Goal: Task Accomplishment & Management: Manage account settings

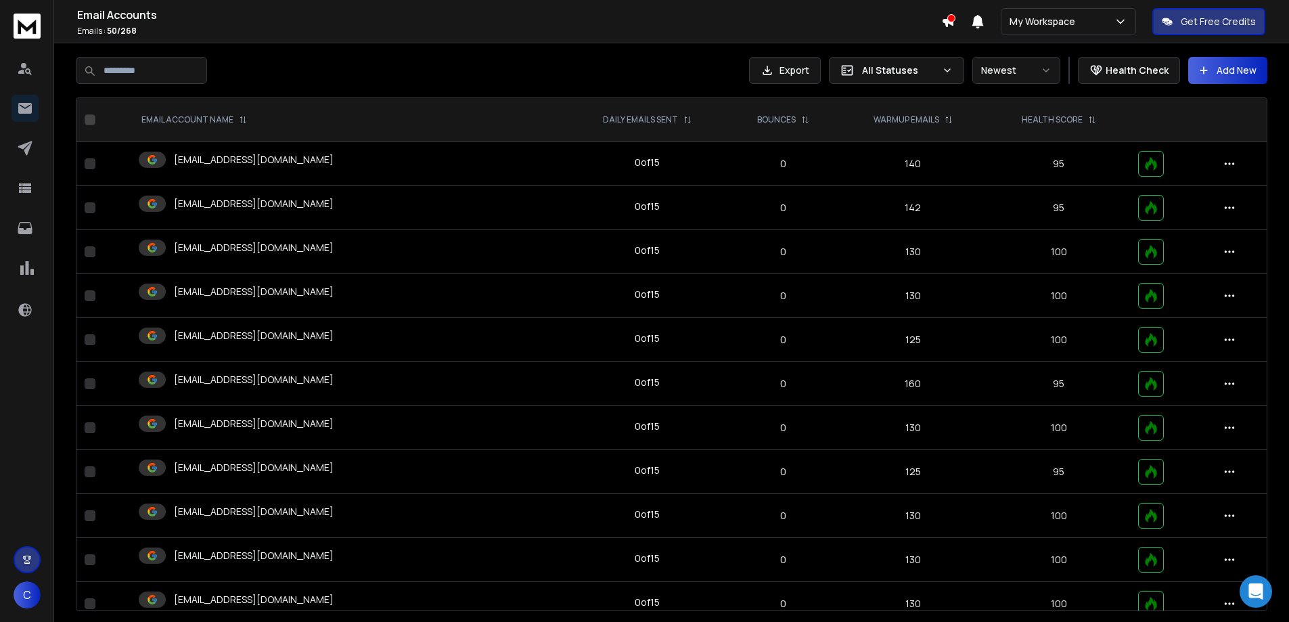
click at [398, 171] on td "[EMAIL_ADDRESS][DOMAIN_NAME]" at bounding box center [348, 164] width 434 height 44
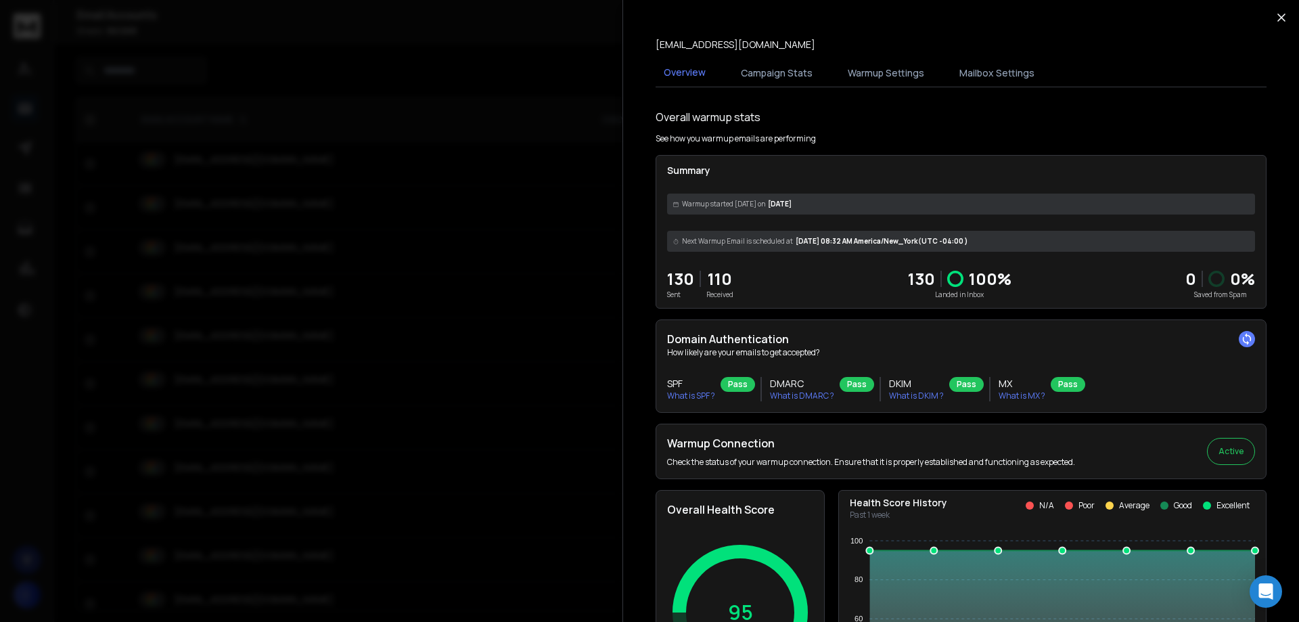
click at [1275, 16] on icon "button" at bounding box center [1282, 18] width 14 height 14
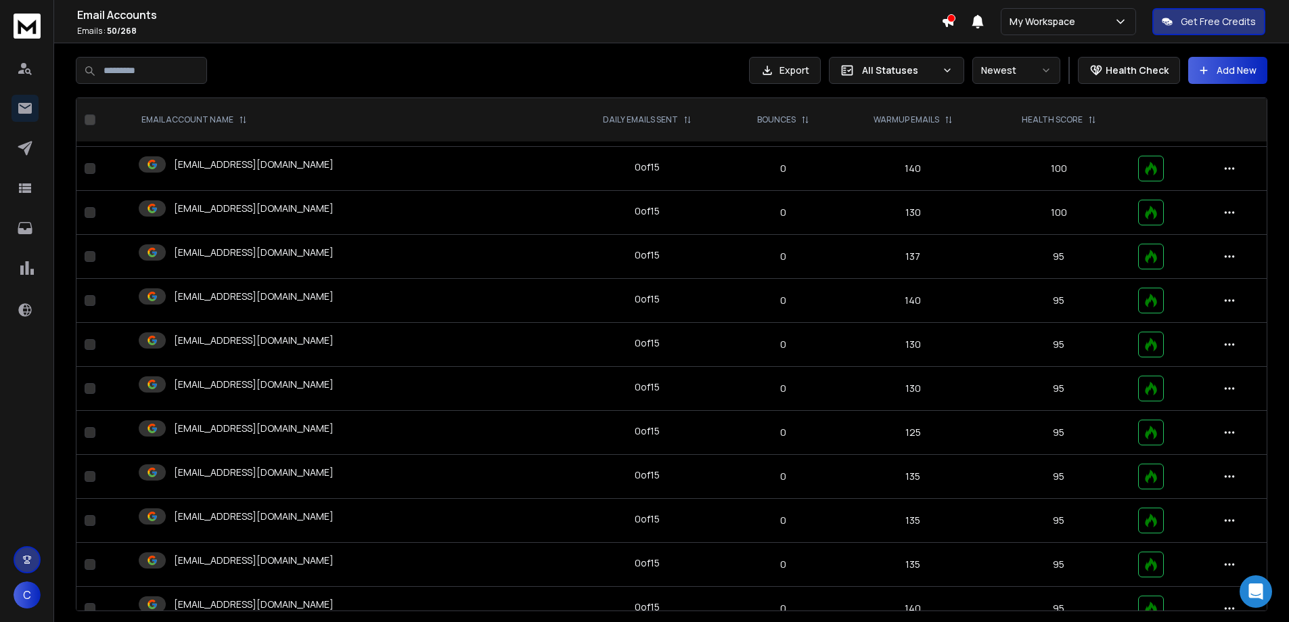
scroll to position [609, 0]
click at [423, 355] on td "aprice@tryalphahire.com" at bounding box center [348, 347] width 434 height 44
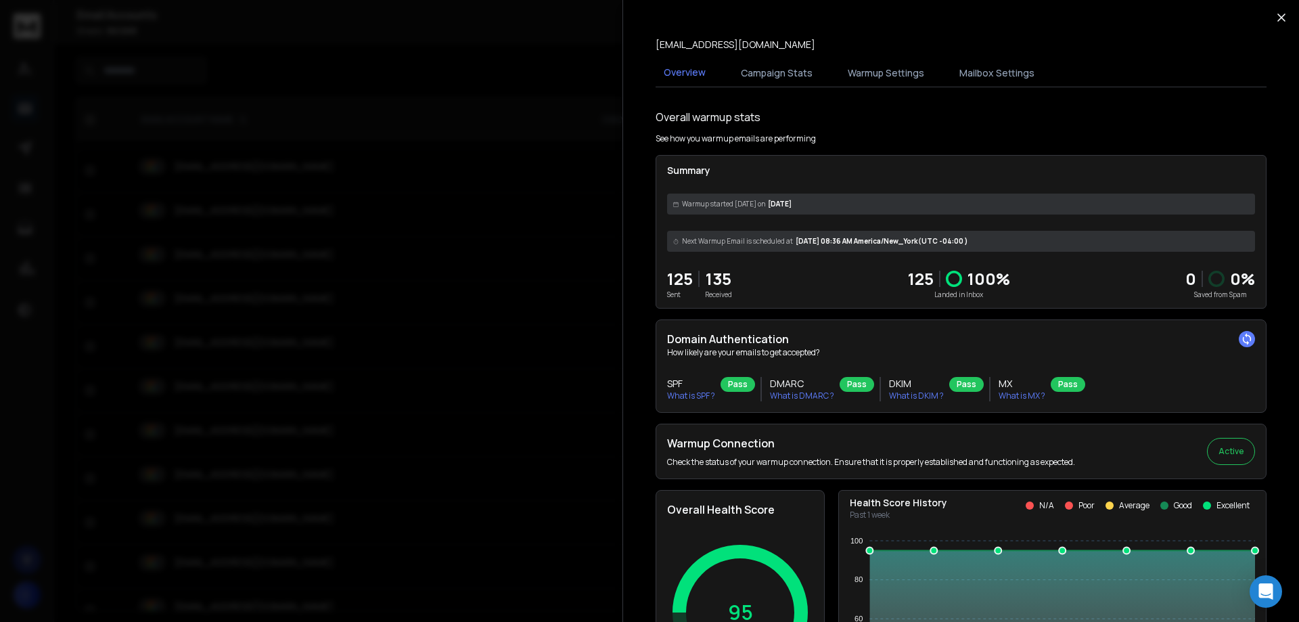
click at [1278, 17] on icon "button" at bounding box center [1281, 17] width 7 height 7
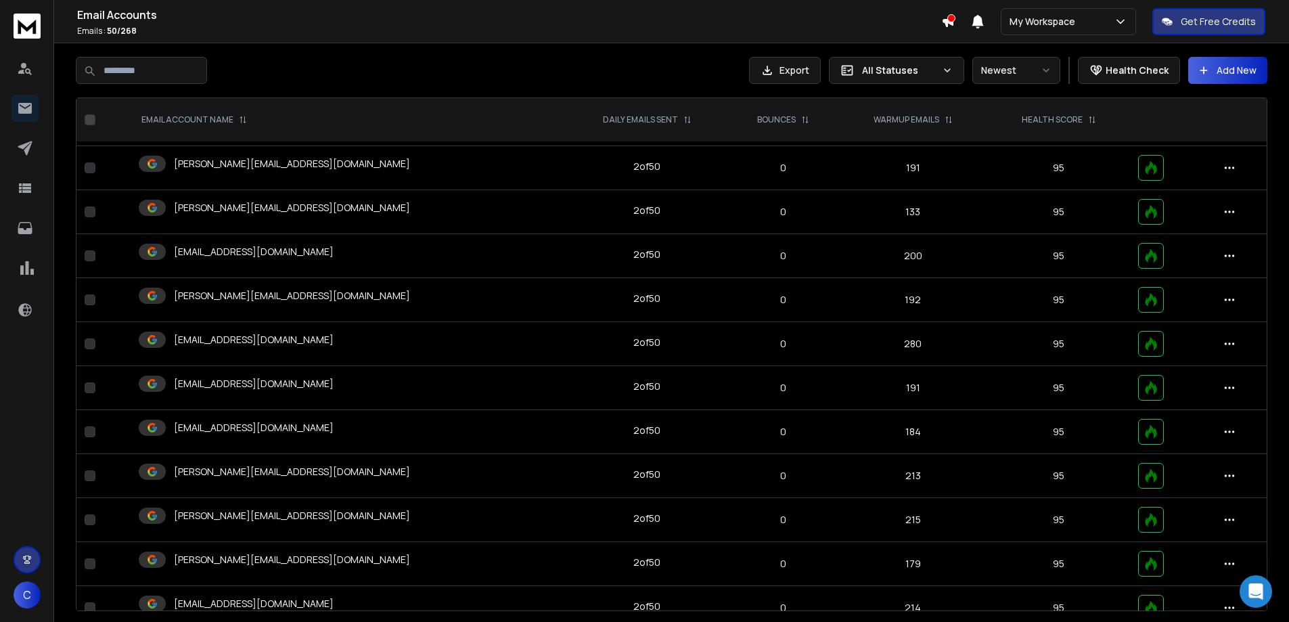
scroll to position [1353, 0]
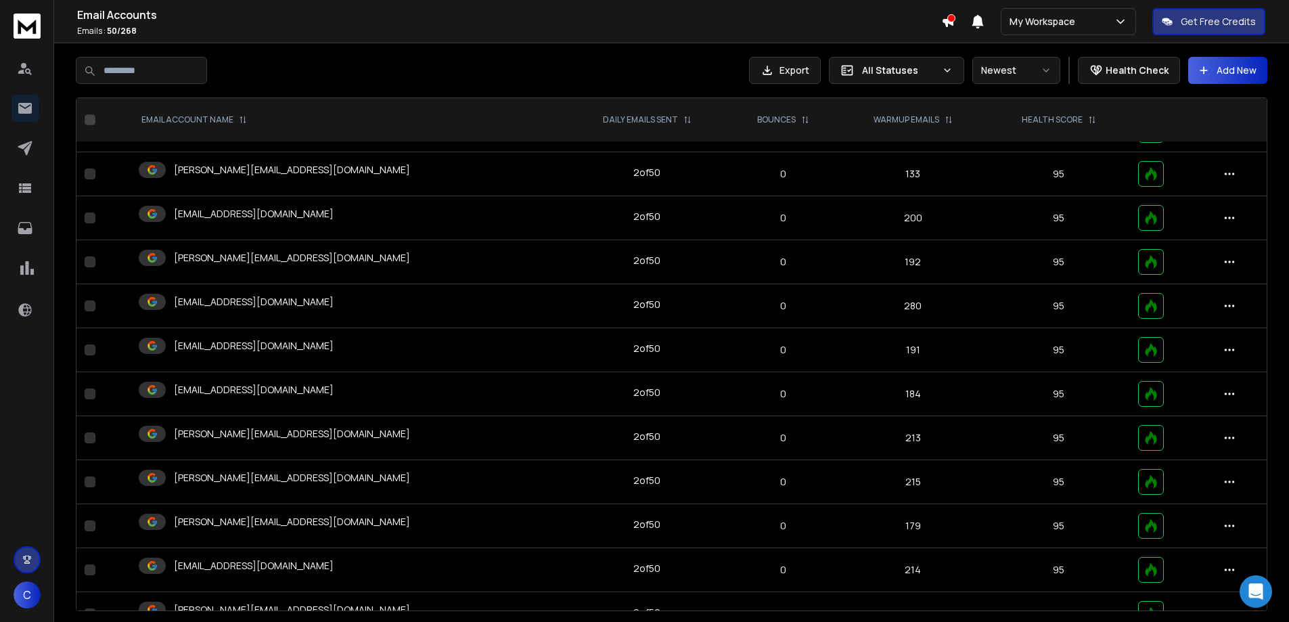
click at [475, 431] on div "garrett@alphaprosparo.com" at bounding box center [348, 434] width 418 height 16
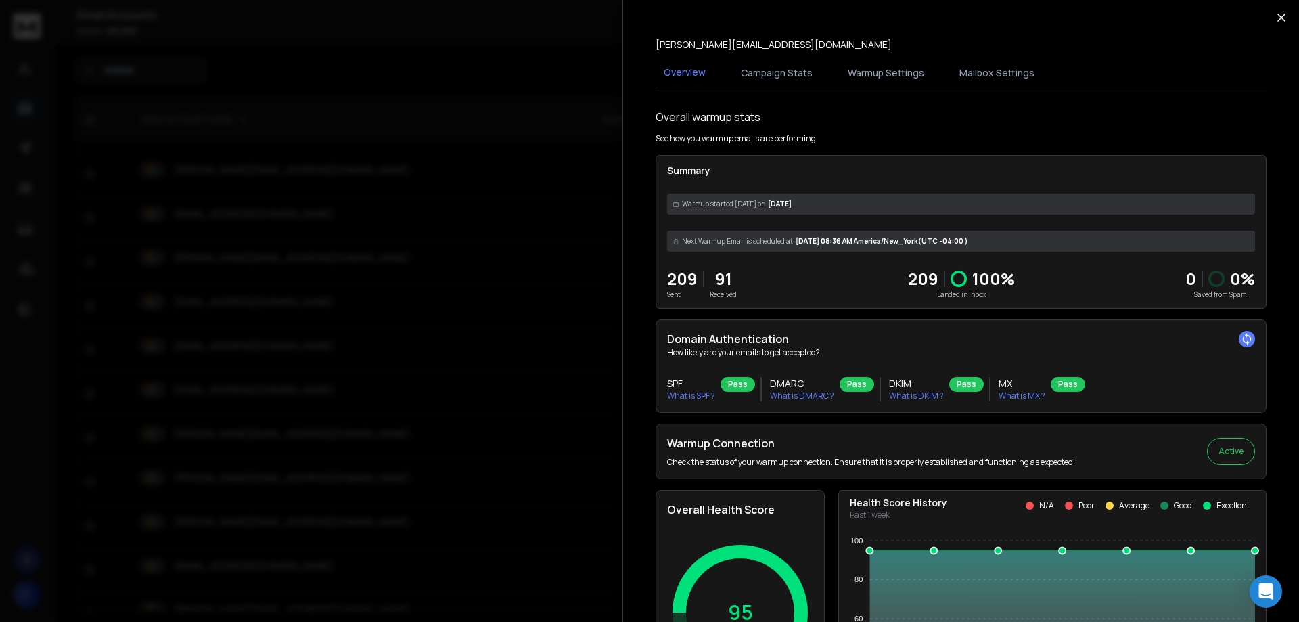
click at [1277, 20] on icon "button" at bounding box center [1282, 18] width 14 height 14
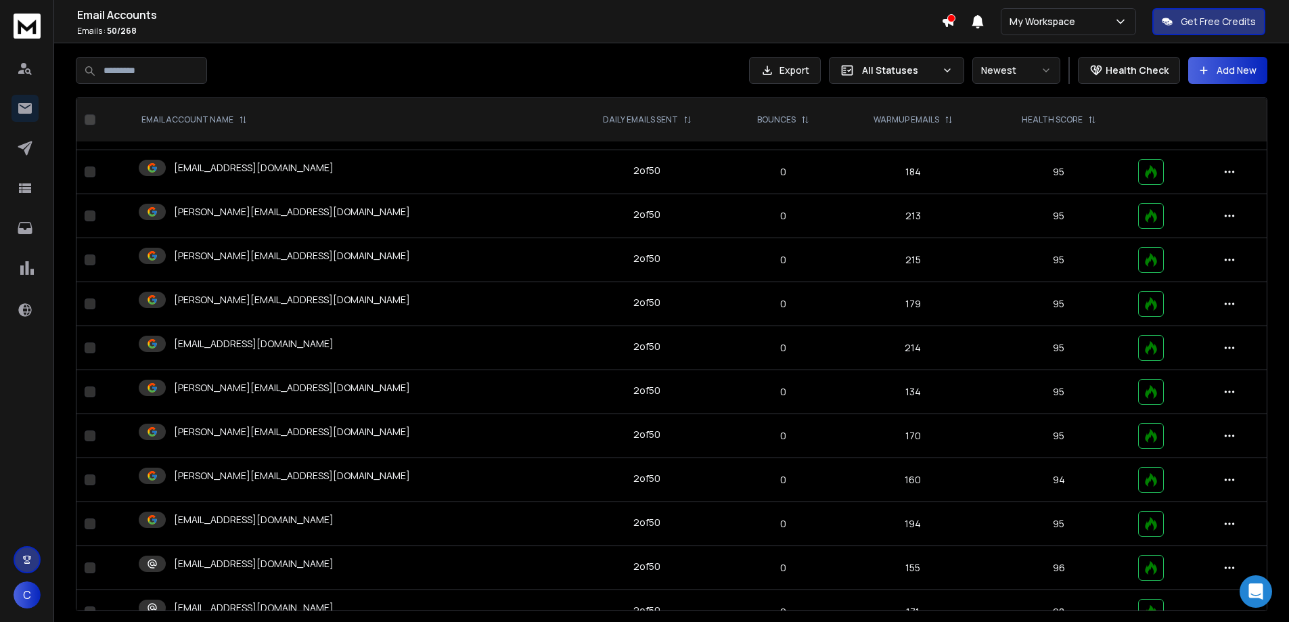
scroll to position [1624, 0]
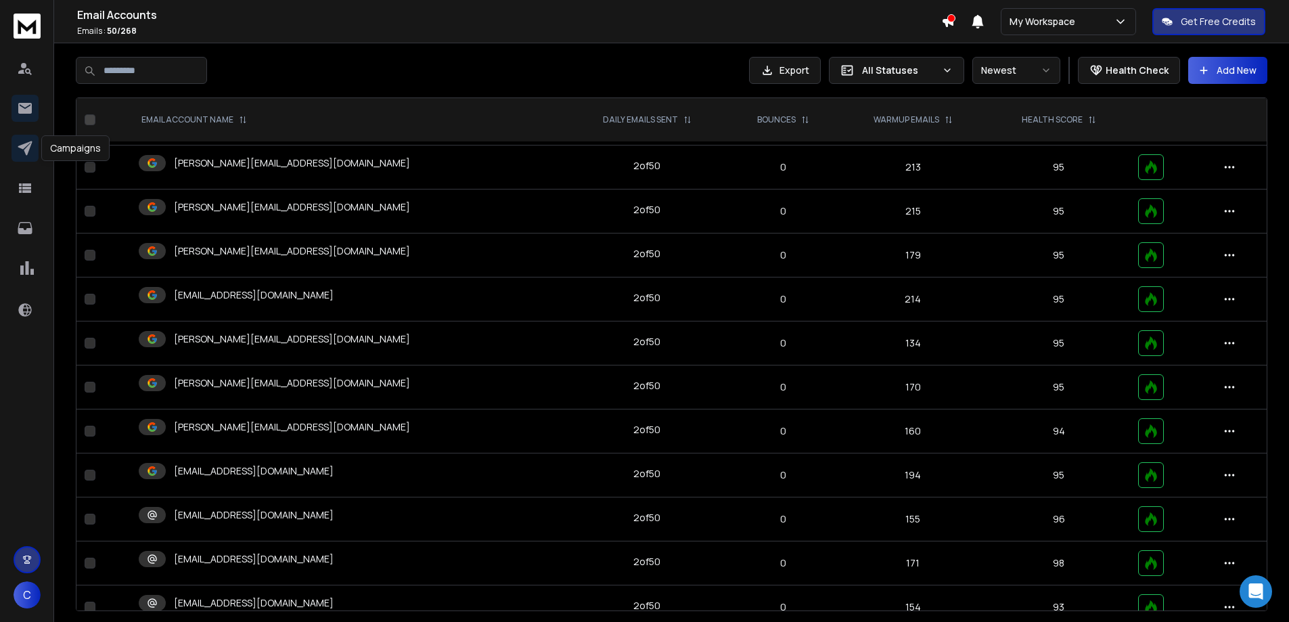
click at [24, 152] on icon at bounding box center [25, 148] width 16 height 16
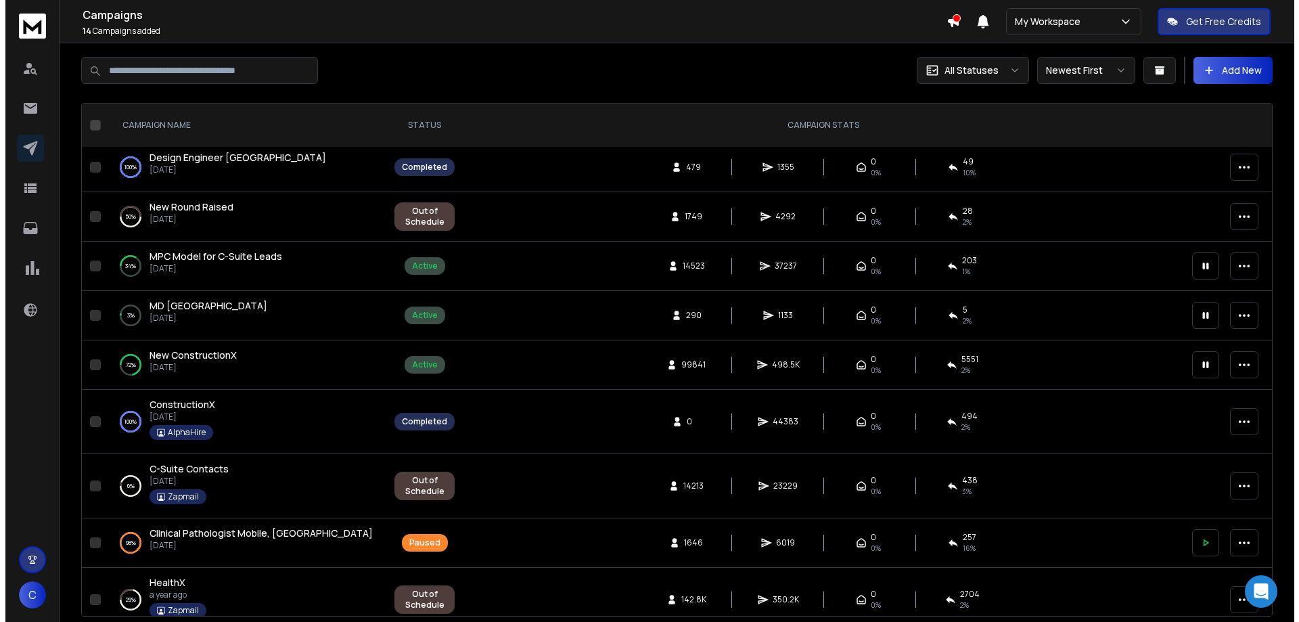
scroll to position [271, 0]
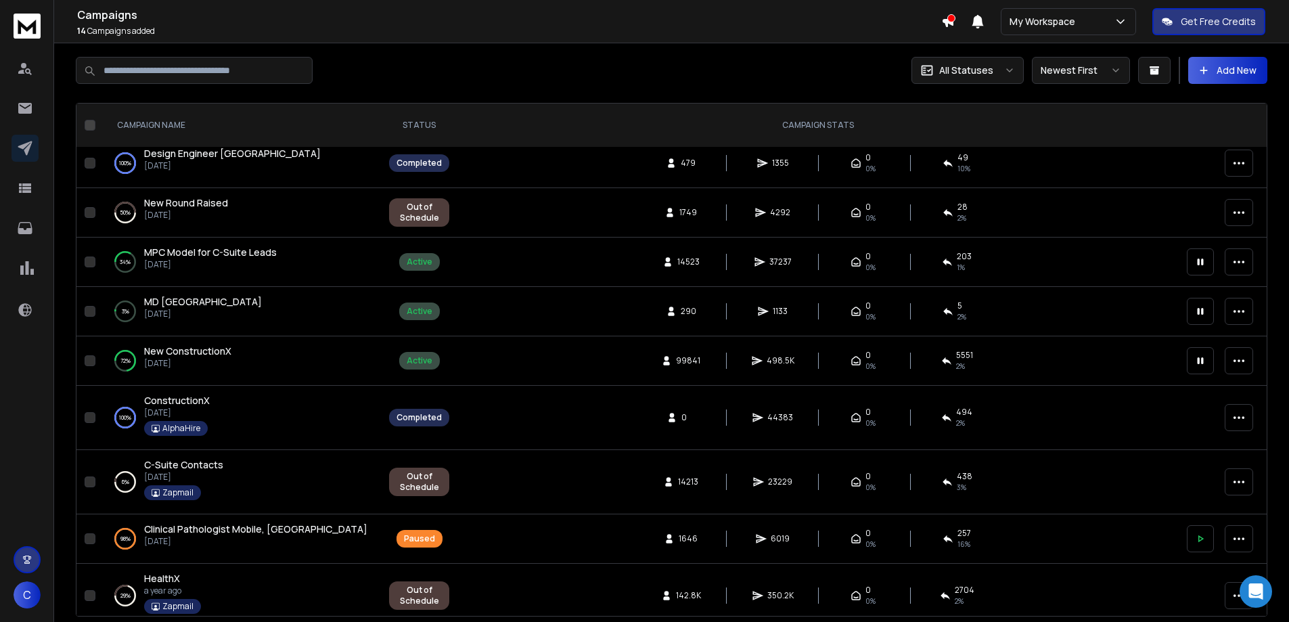
click at [261, 363] on div "72 % New ConstructionX 5 months ago" at bounding box center [240, 360] width 253 height 32
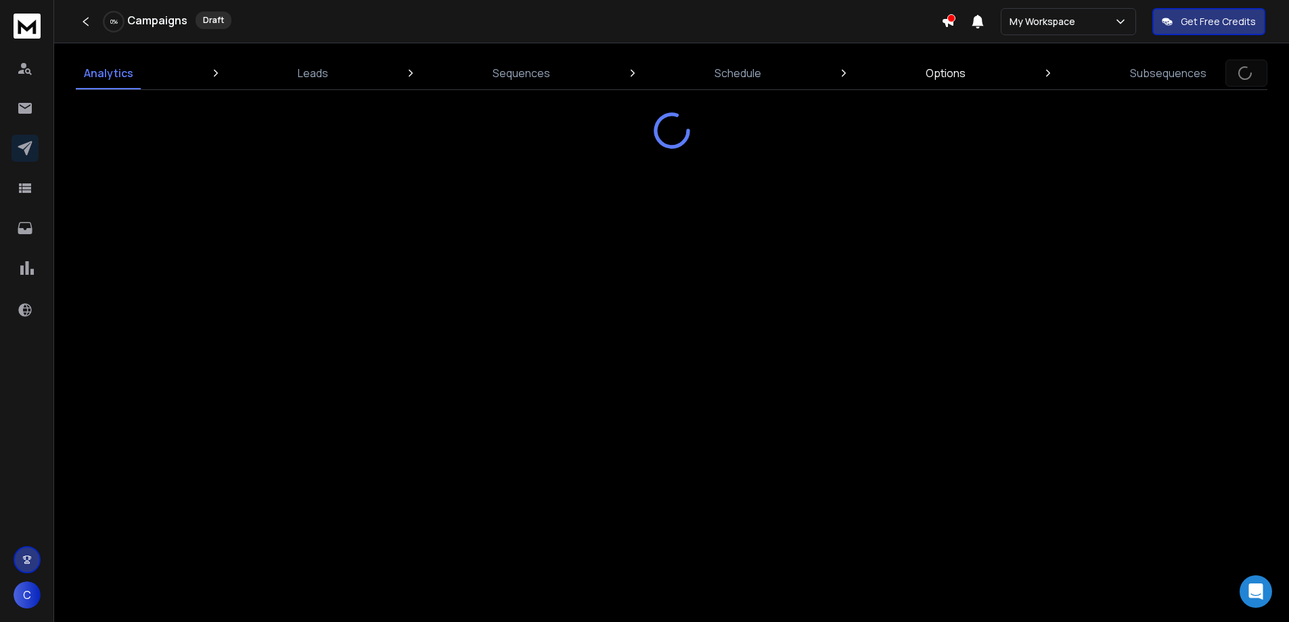
click at [943, 64] on link "Options" at bounding box center [946, 73] width 56 height 32
select select "*"
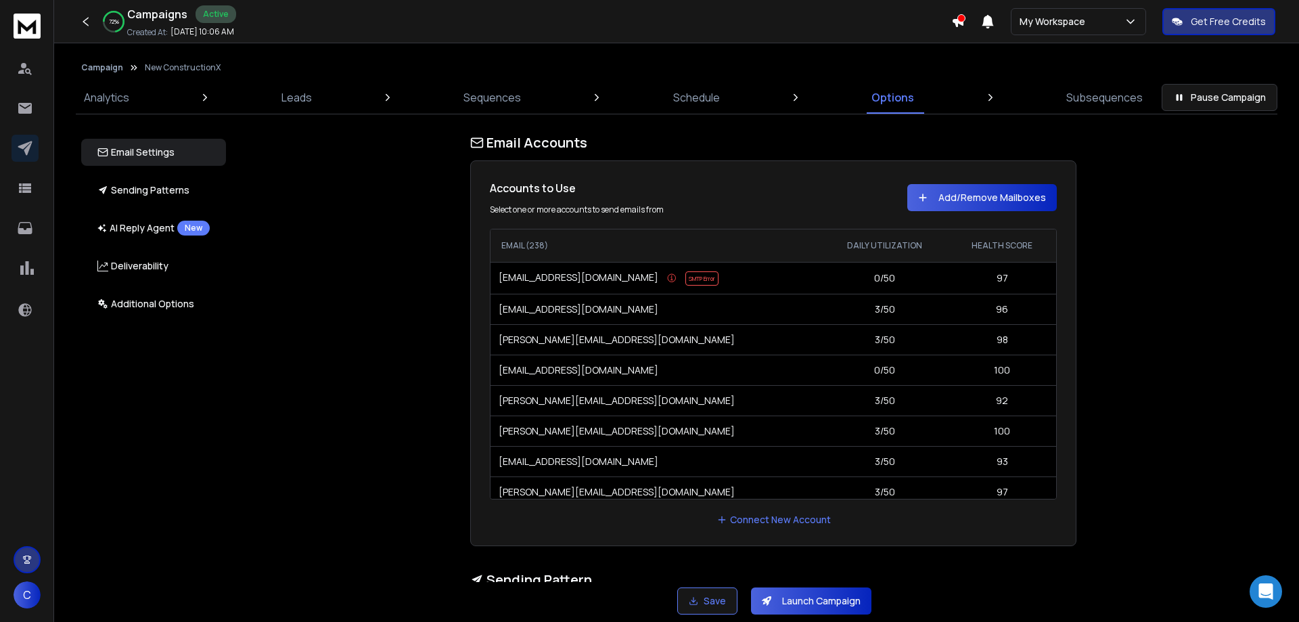
click at [977, 202] on button "Add/Remove Mailboxes" at bounding box center [982, 197] width 150 height 27
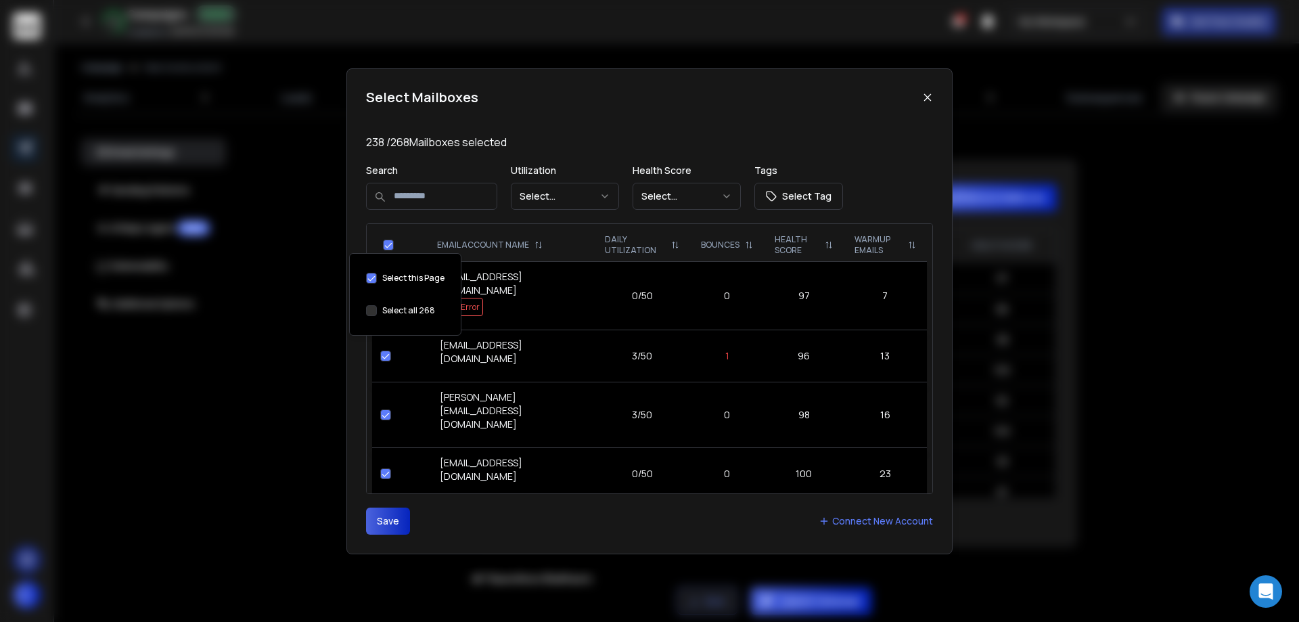
click at [367, 312] on button "Select this Page" at bounding box center [371, 310] width 11 height 11
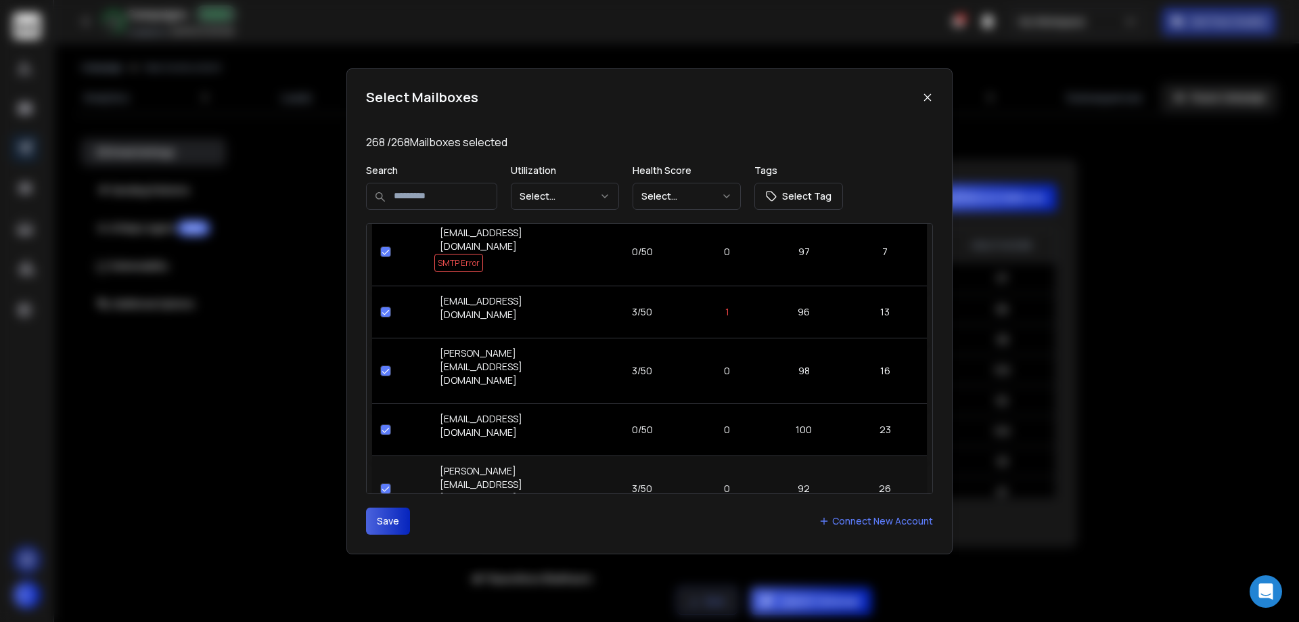
scroll to position [68, 0]
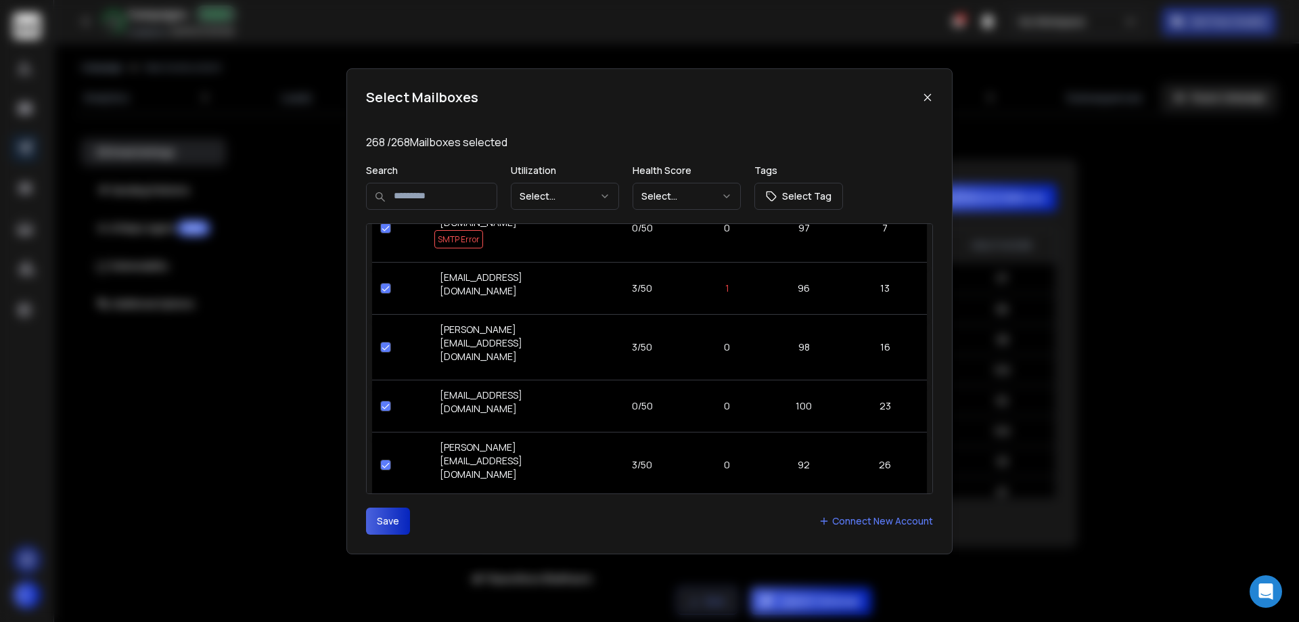
click at [453, 205] on input at bounding box center [431, 196] width 131 height 27
type input "*"
type input "**********"
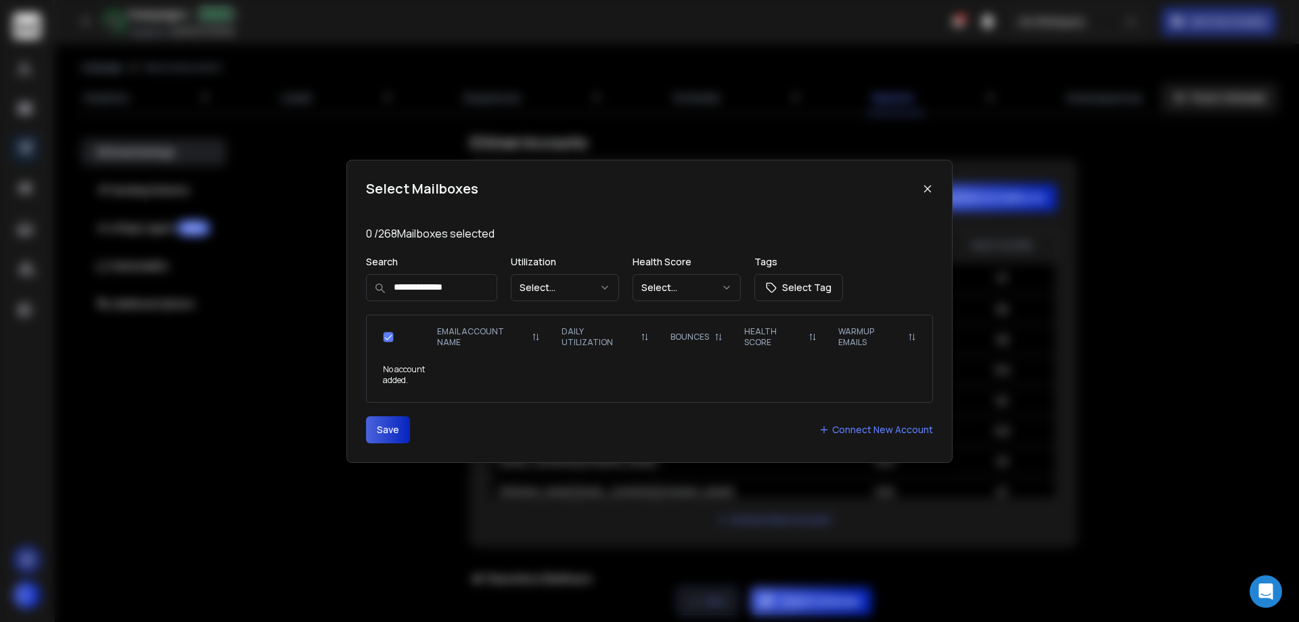
scroll to position [0, 0]
click at [438, 294] on input "**********" at bounding box center [431, 287] width 131 height 27
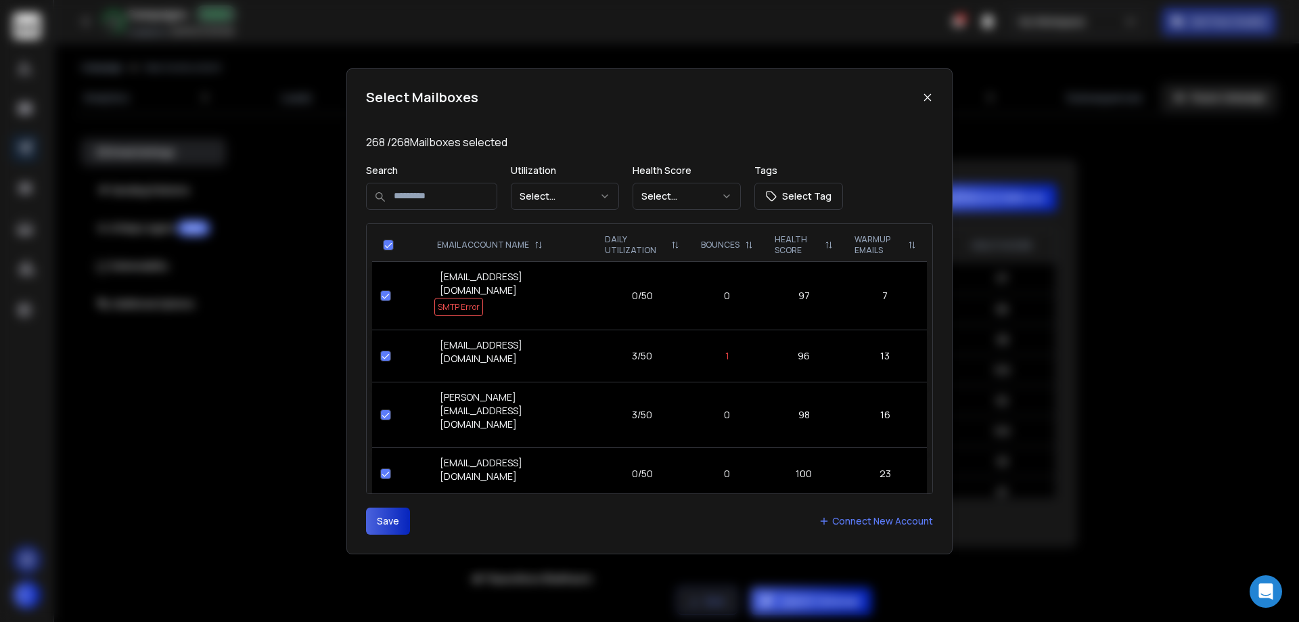
click at [389, 522] on button "Save" at bounding box center [388, 520] width 44 height 27
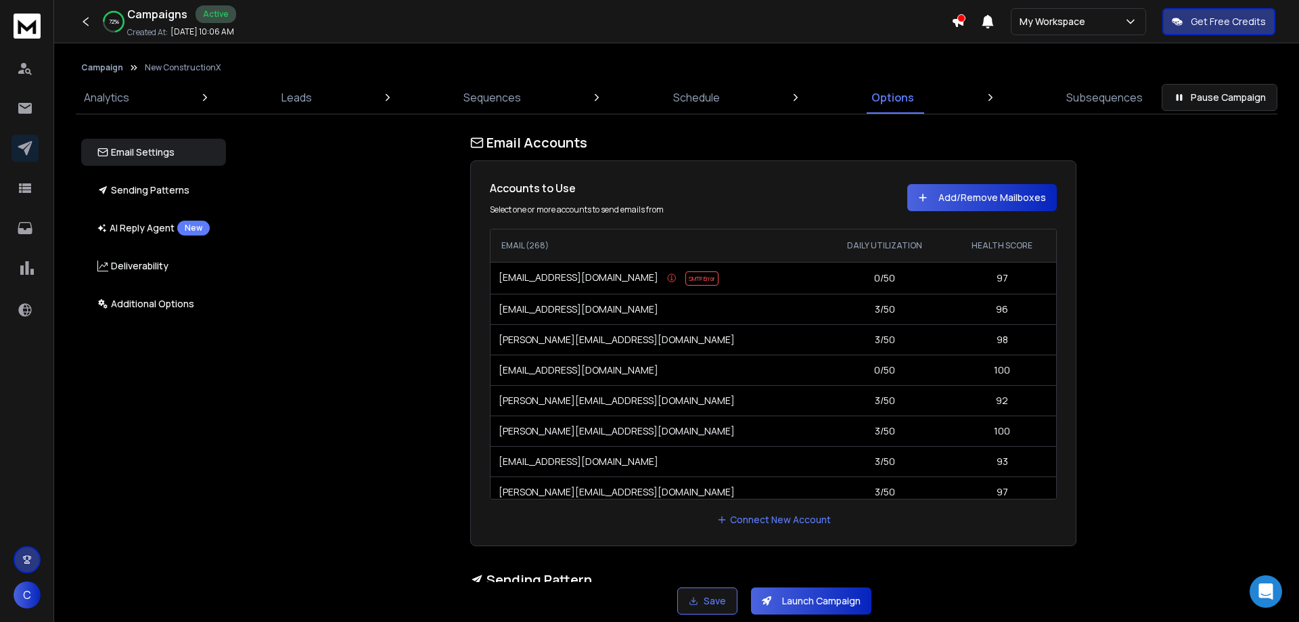
click at [796, 604] on button "Launch Campaign" at bounding box center [811, 600] width 120 height 27
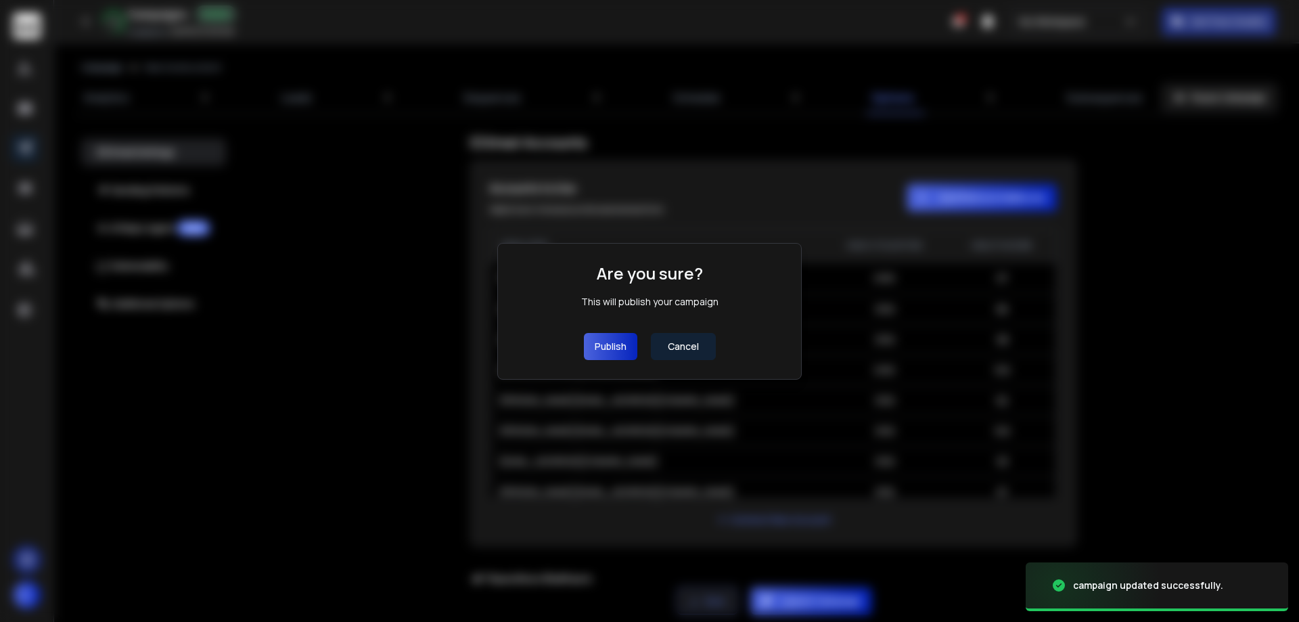
click at [595, 352] on button "Publish" at bounding box center [610, 346] width 53 height 27
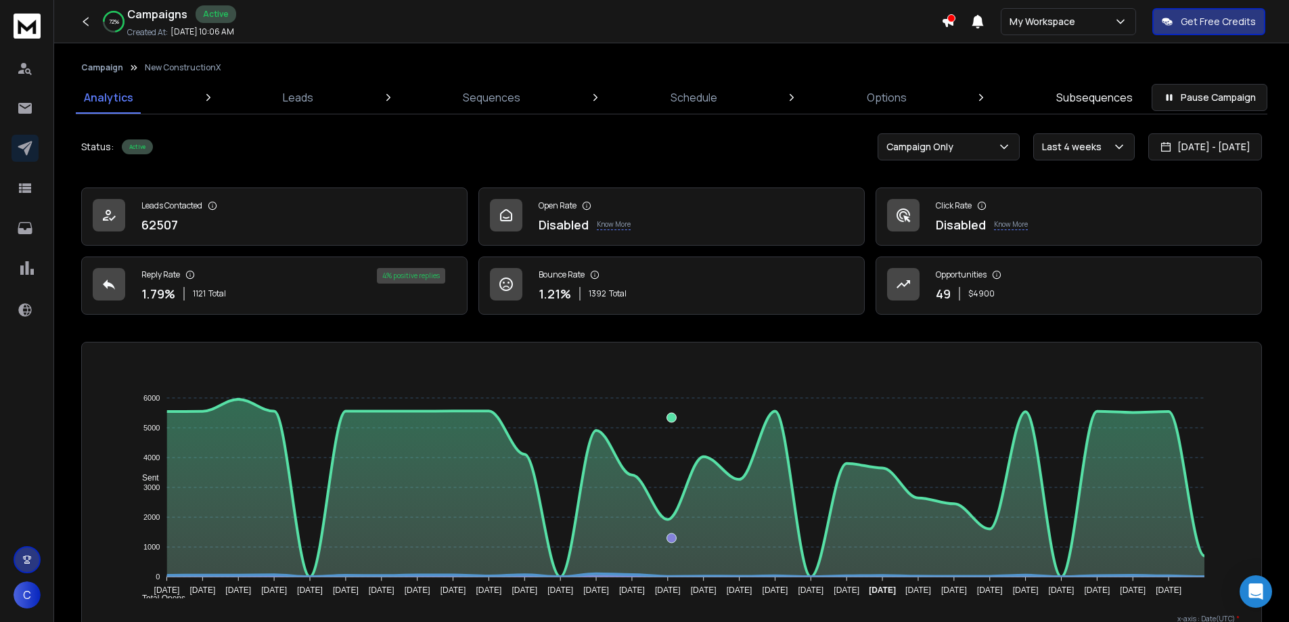
click at [1104, 101] on p "Subsequences" at bounding box center [1094, 97] width 76 height 16
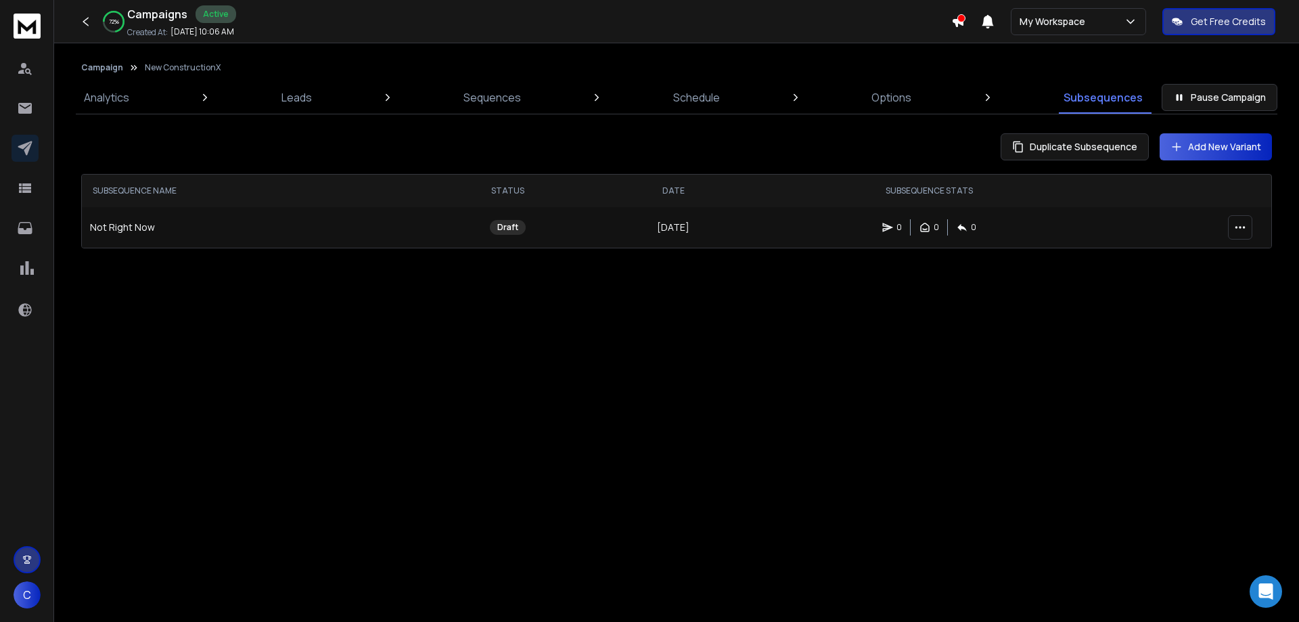
click at [595, 227] on td "[DATE]" at bounding box center [673, 227] width 156 height 41
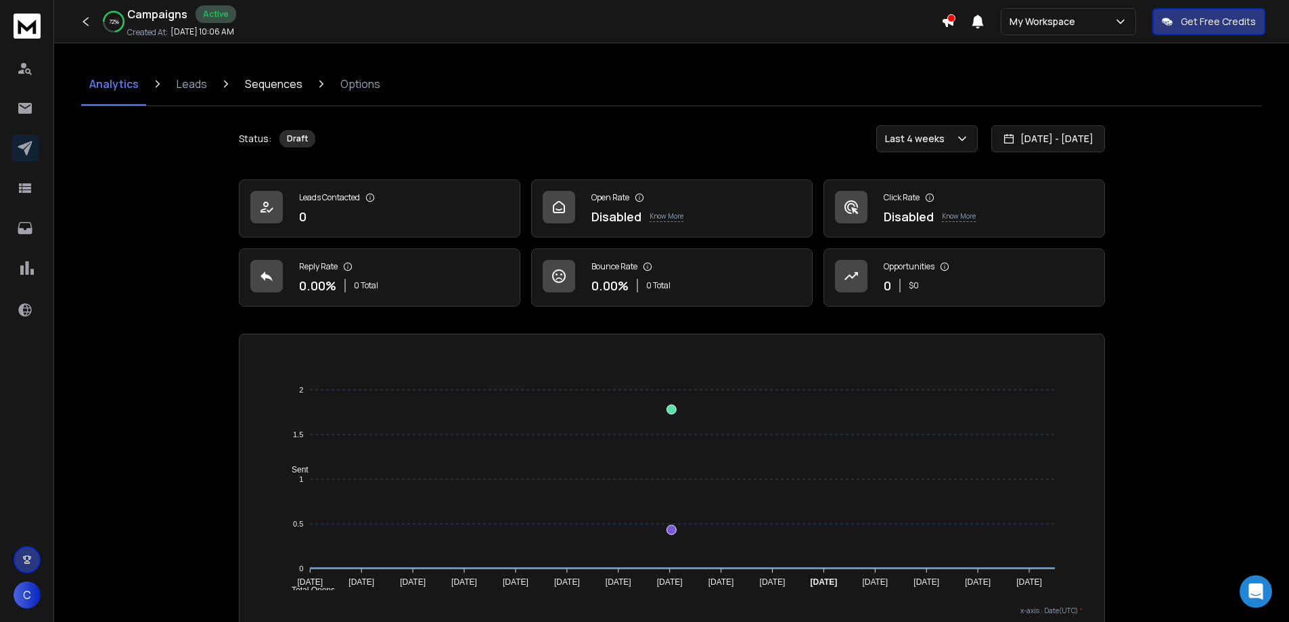
click at [258, 85] on p "Sequences" at bounding box center [274, 84] width 58 height 16
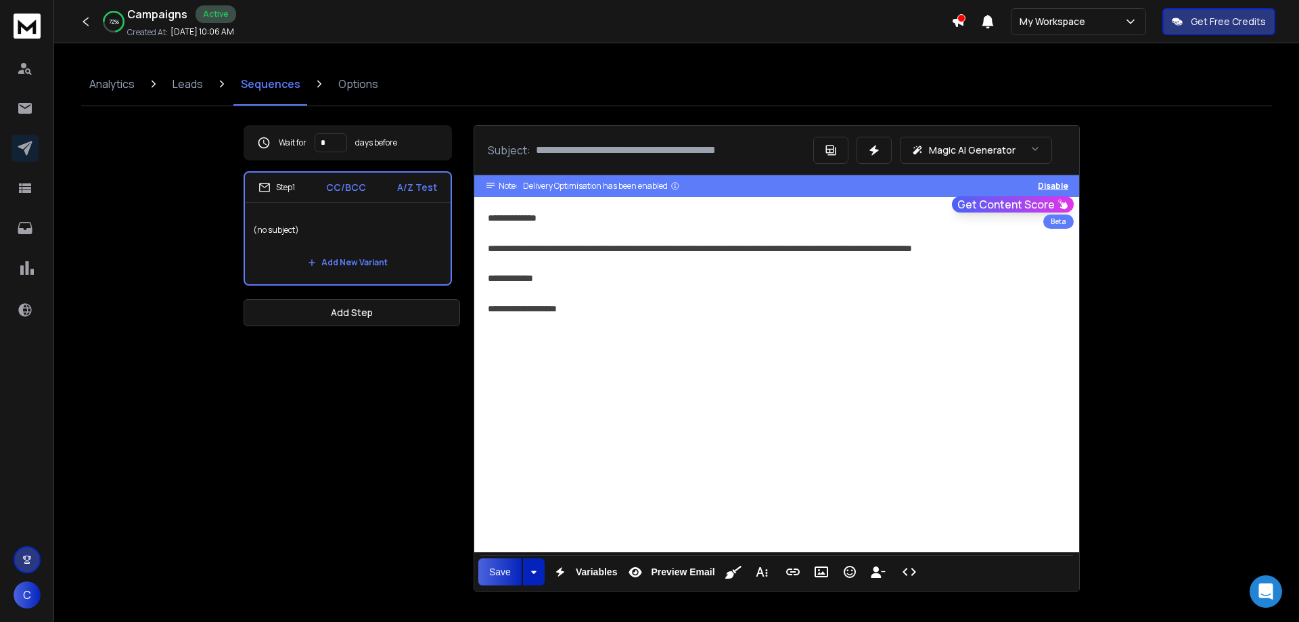
click at [489, 248] on div "**********" at bounding box center [777, 248] width 578 height 15
drag, startPoint x: 677, startPoint y: 251, endPoint x: 635, endPoint y: 242, distance: 42.9
click at [635, 242] on div "**********" at bounding box center [777, 256] width 578 height 30
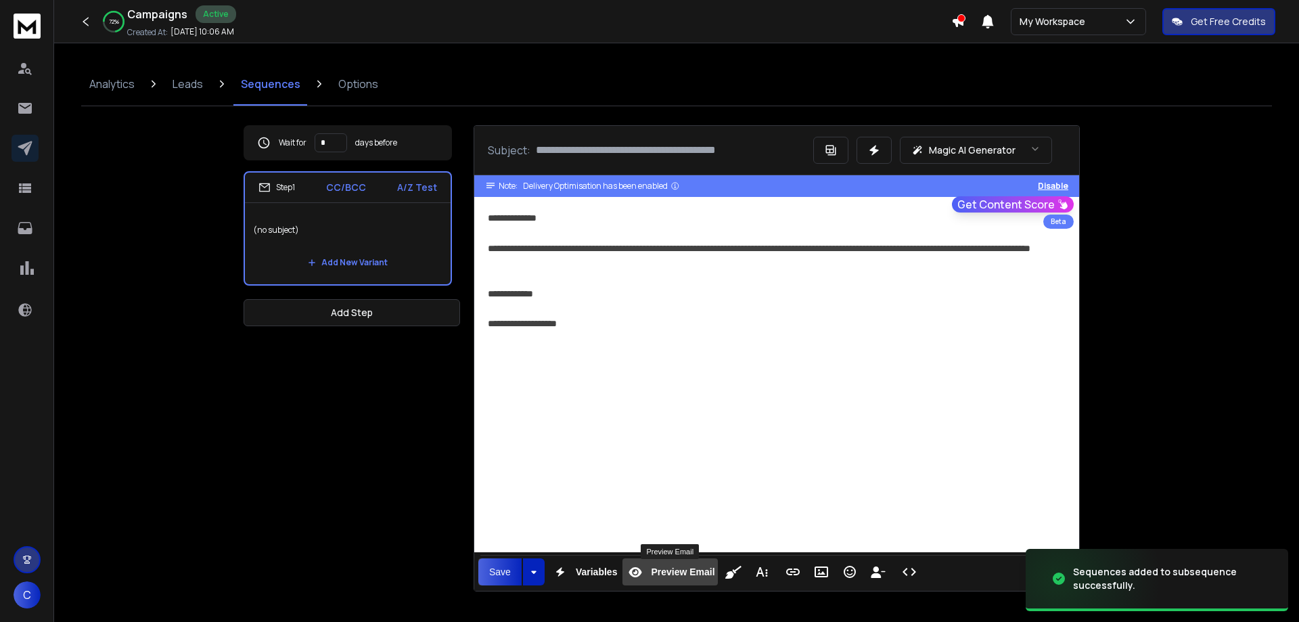
click at [653, 560] on button "Preview Email Preview Email" at bounding box center [670, 571] width 95 height 27
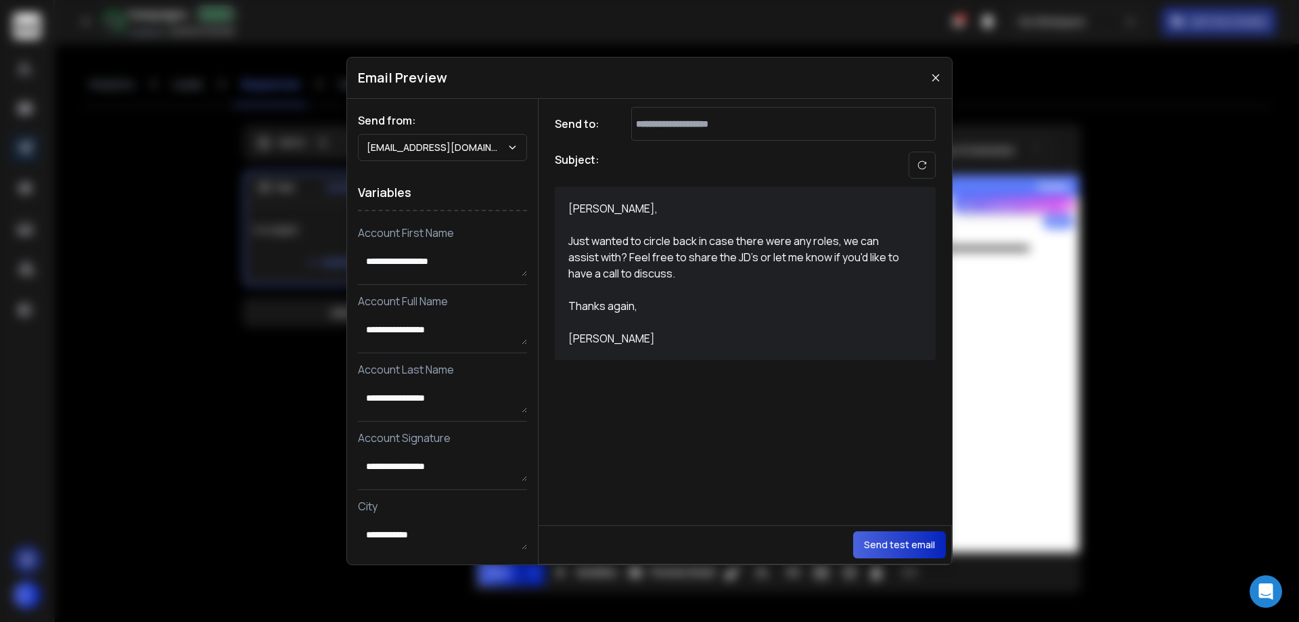
click at [934, 78] on icon at bounding box center [935, 77] width 11 height 11
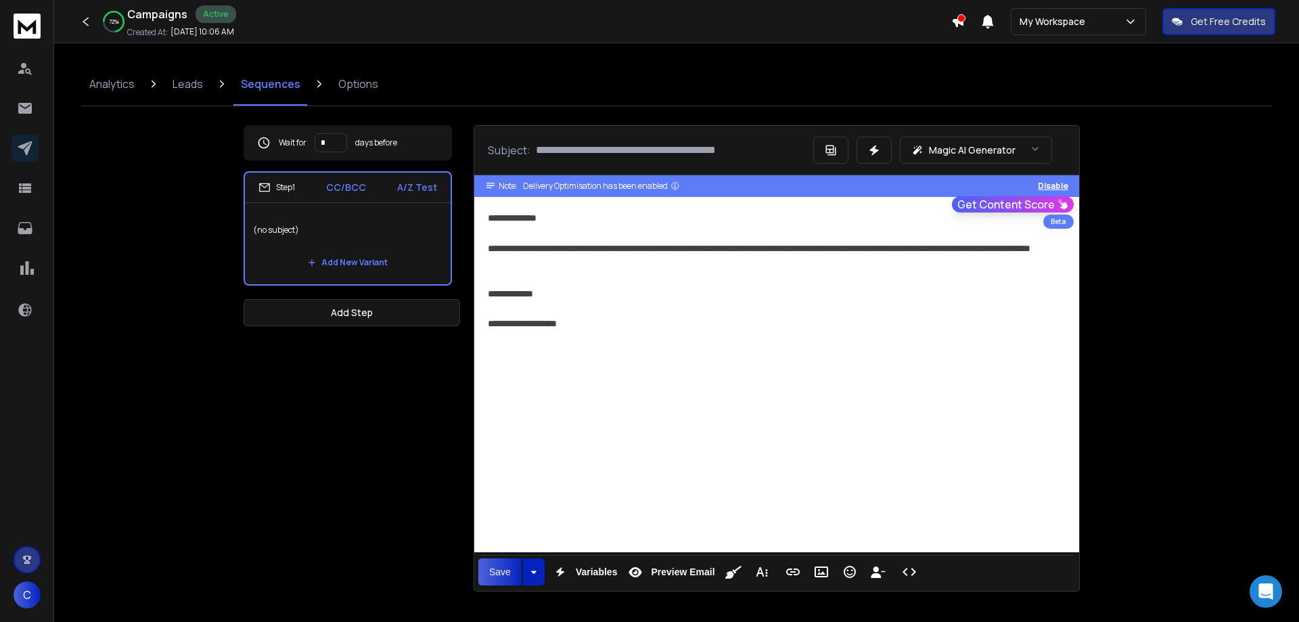
click at [331, 143] on input "*" at bounding box center [331, 142] width 32 height 19
type input "**"
click at [325, 312] on button "Add Step" at bounding box center [352, 312] width 217 height 27
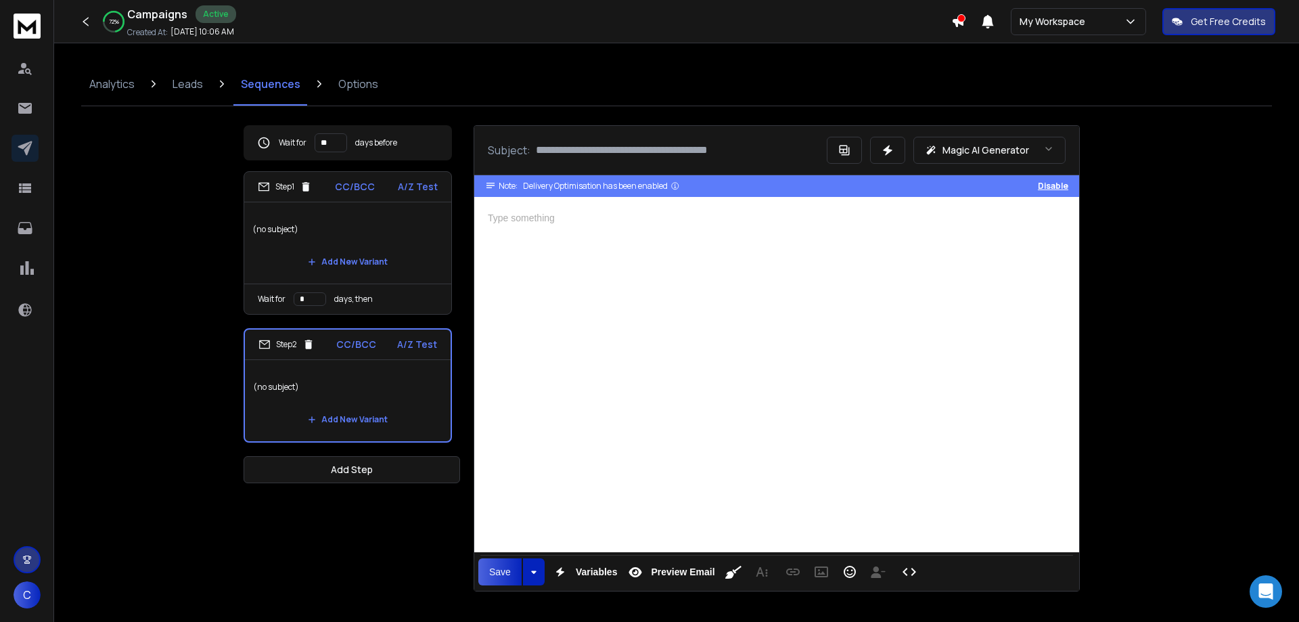
click at [505, 232] on div at bounding box center [776, 374] width 605 height 355
click at [589, 575] on span "Variables" at bounding box center [596, 572] width 47 height 12
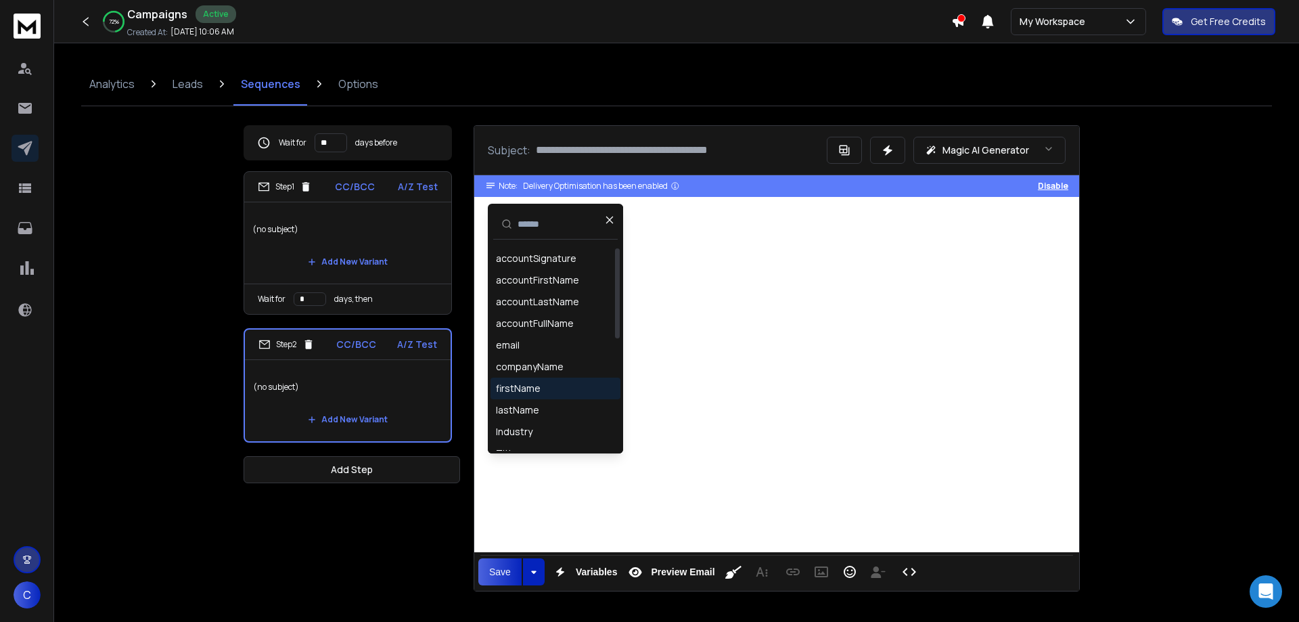
click at [533, 390] on div "firstName" at bounding box center [518, 389] width 45 height 14
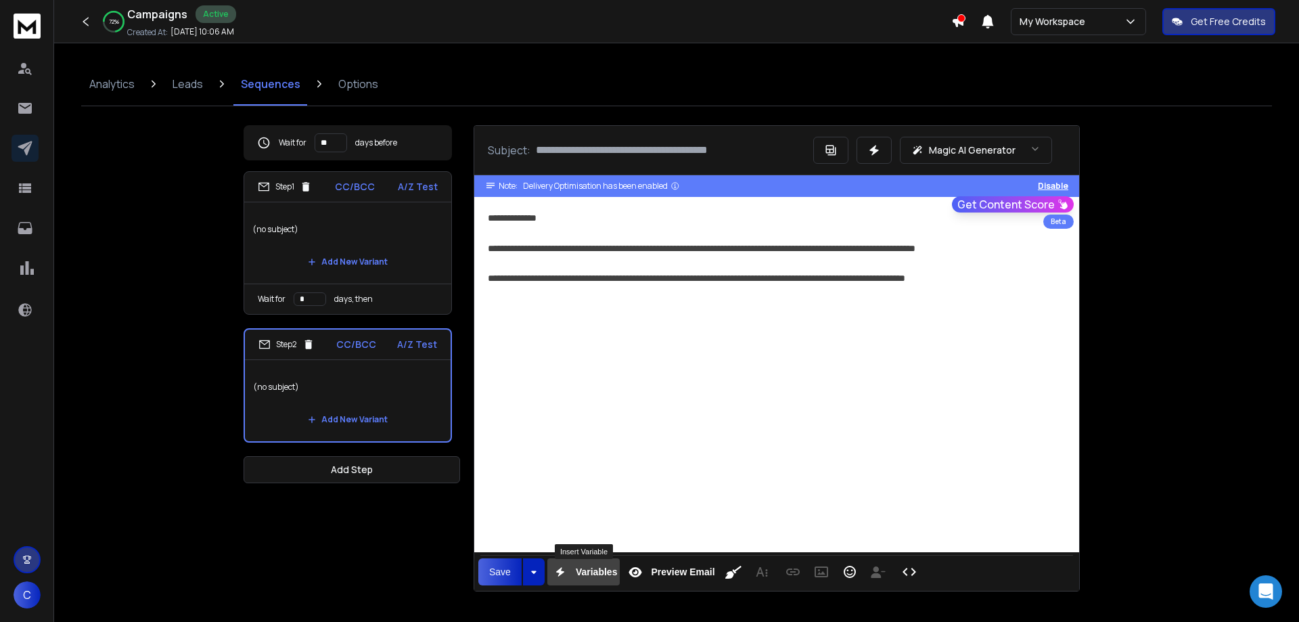
click at [580, 566] on span "Variables" at bounding box center [596, 572] width 47 height 12
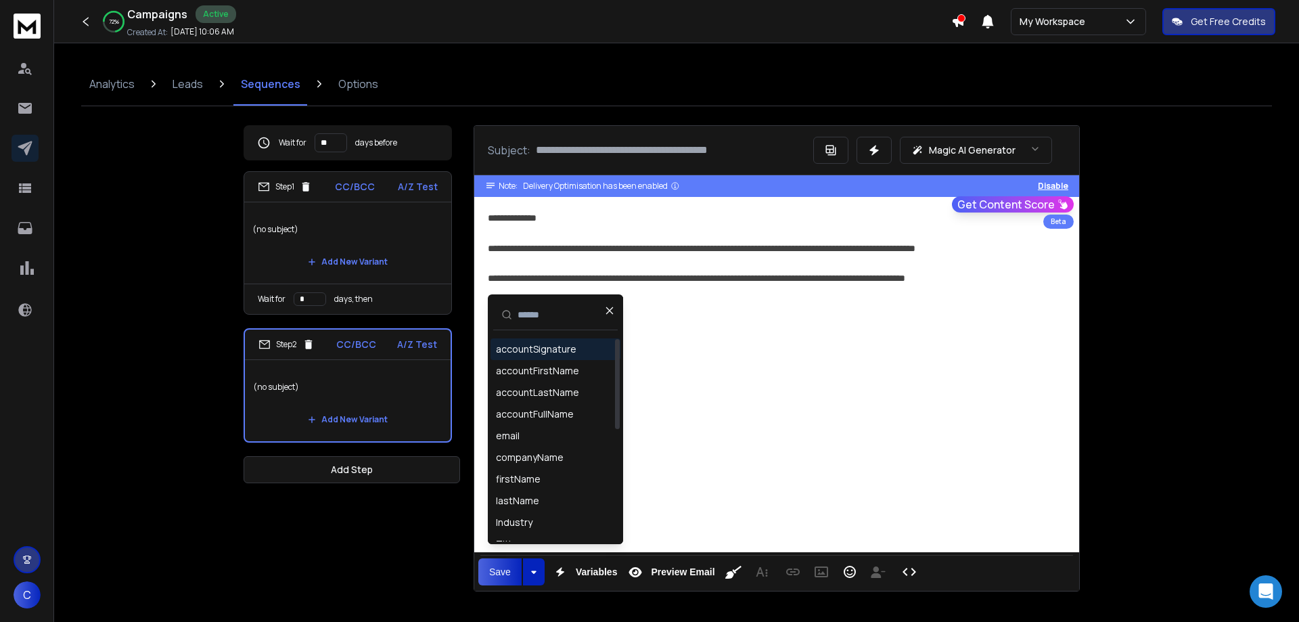
click at [534, 349] on div "accountSignature" at bounding box center [536, 349] width 81 height 14
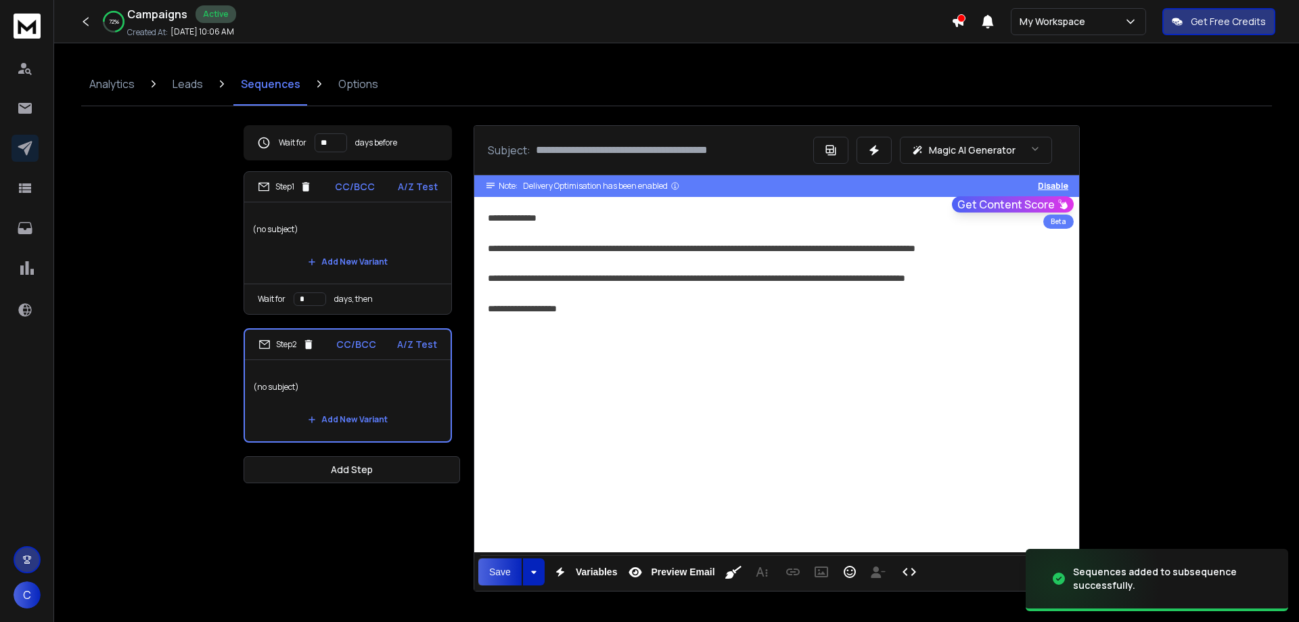
click at [311, 302] on input "*" at bounding box center [310, 299] width 32 height 14
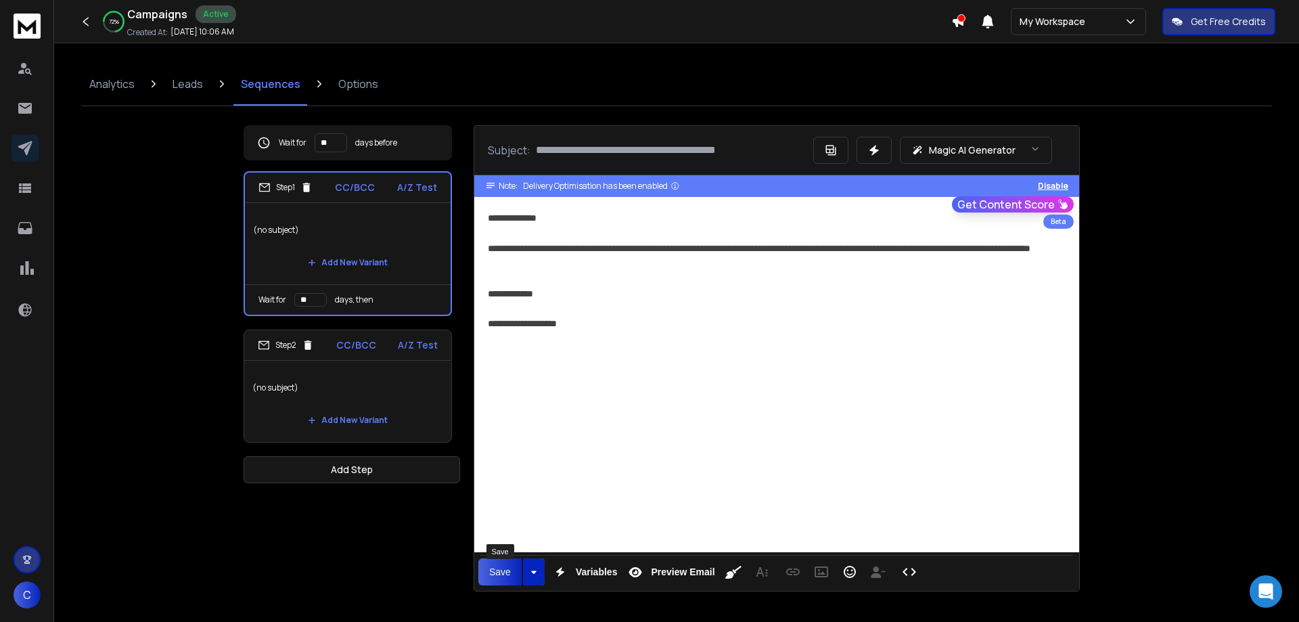
type input "**"
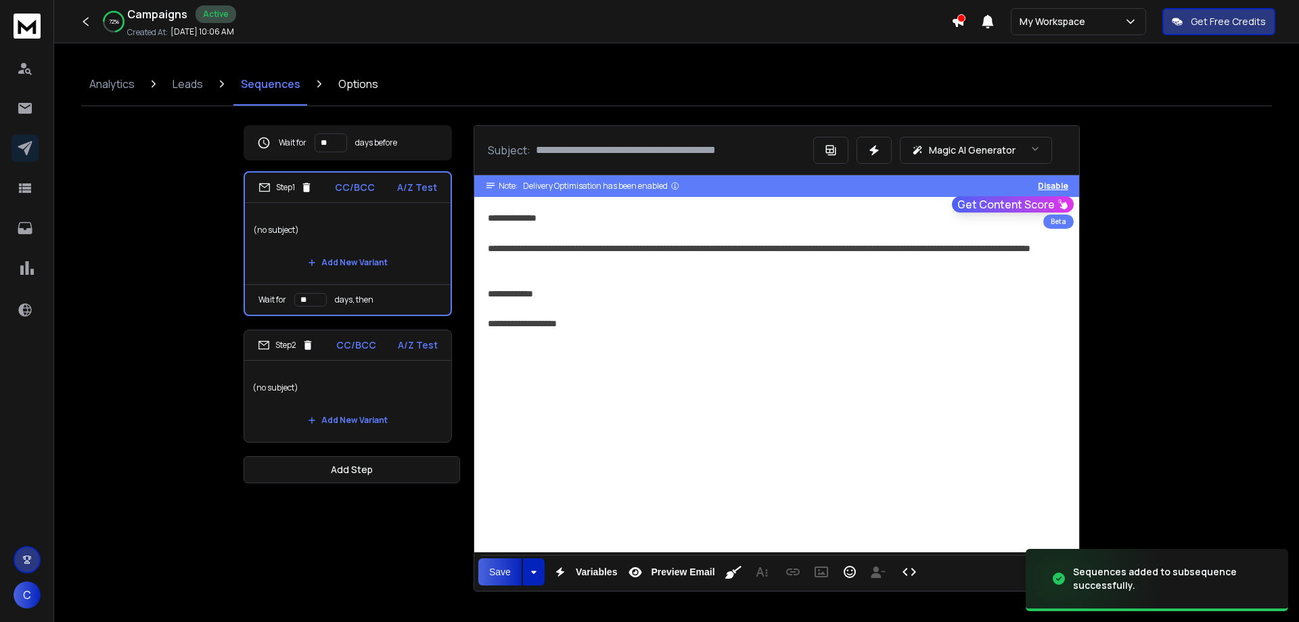
click at [367, 76] on p "Options" at bounding box center [358, 84] width 40 height 16
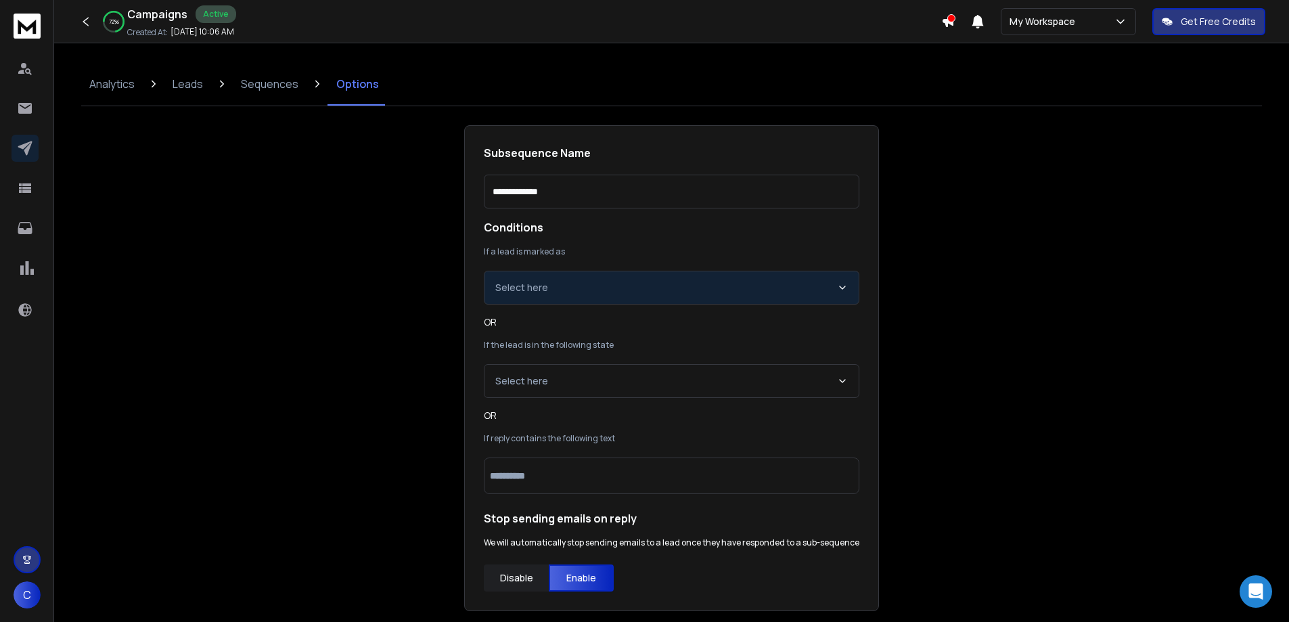
click at [538, 287] on p "Select here" at bounding box center [521, 288] width 53 height 14
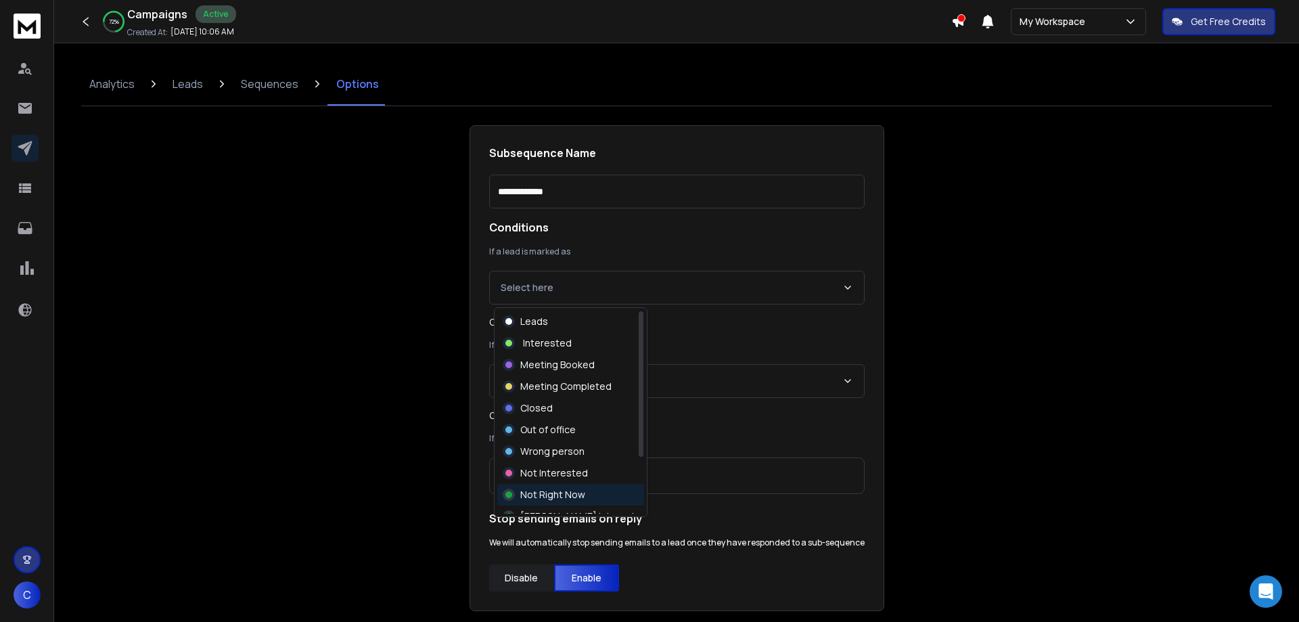
click at [558, 491] on p "Not Right Now" at bounding box center [552, 495] width 65 height 14
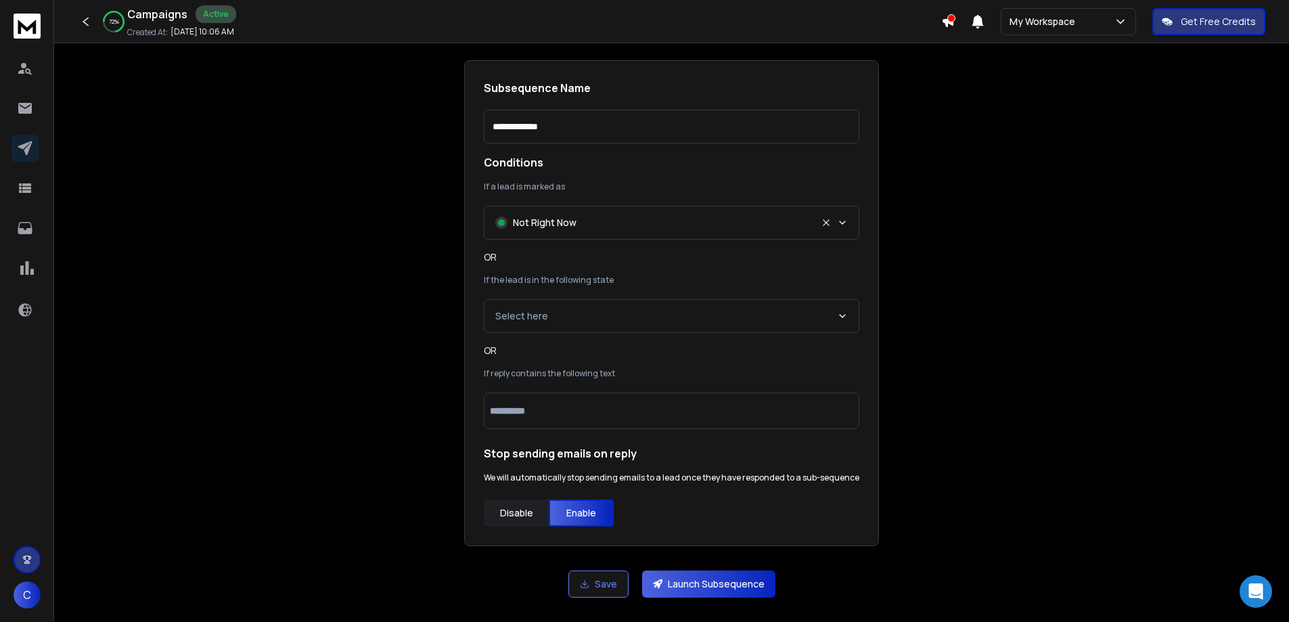
scroll to position [75, 0]
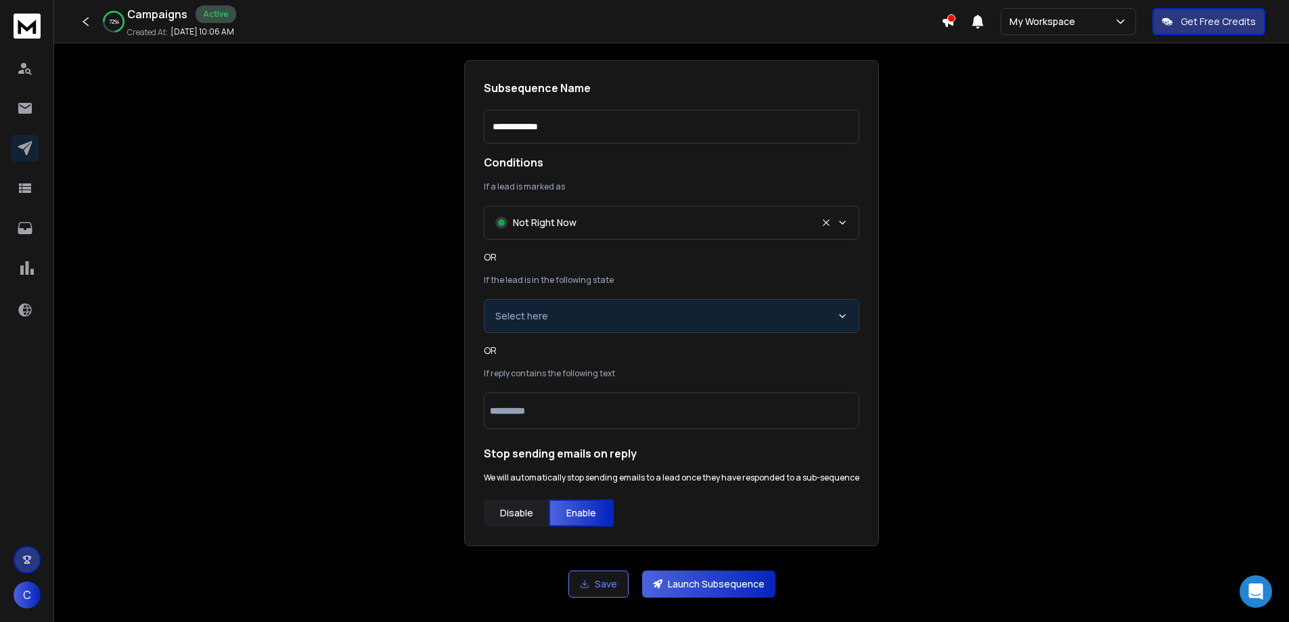
click at [611, 299] on button "Select here" at bounding box center [672, 316] width 376 height 34
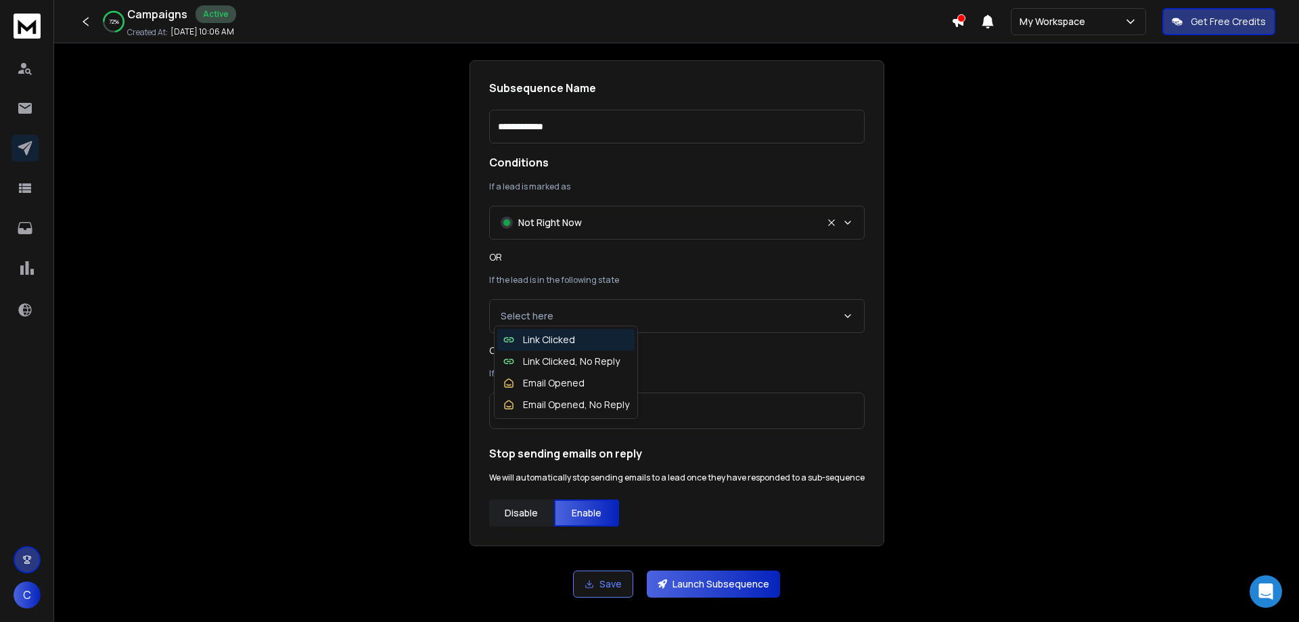
click at [614, 281] on div "If the lead is in the following state Select here" at bounding box center [677, 304] width 376 height 58
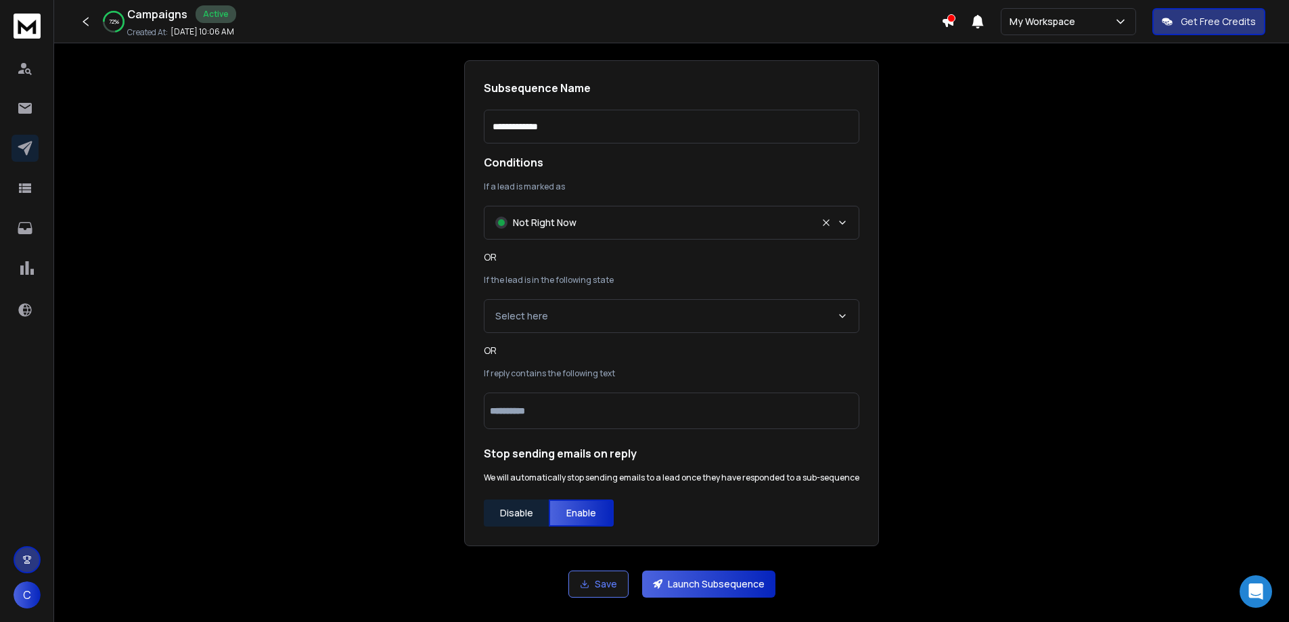
click at [528, 515] on button "Disable" at bounding box center [516, 512] width 65 height 27
click at [696, 588] on button "Launch Subsequence" at bounding box center [708, 583] width 133 height 27
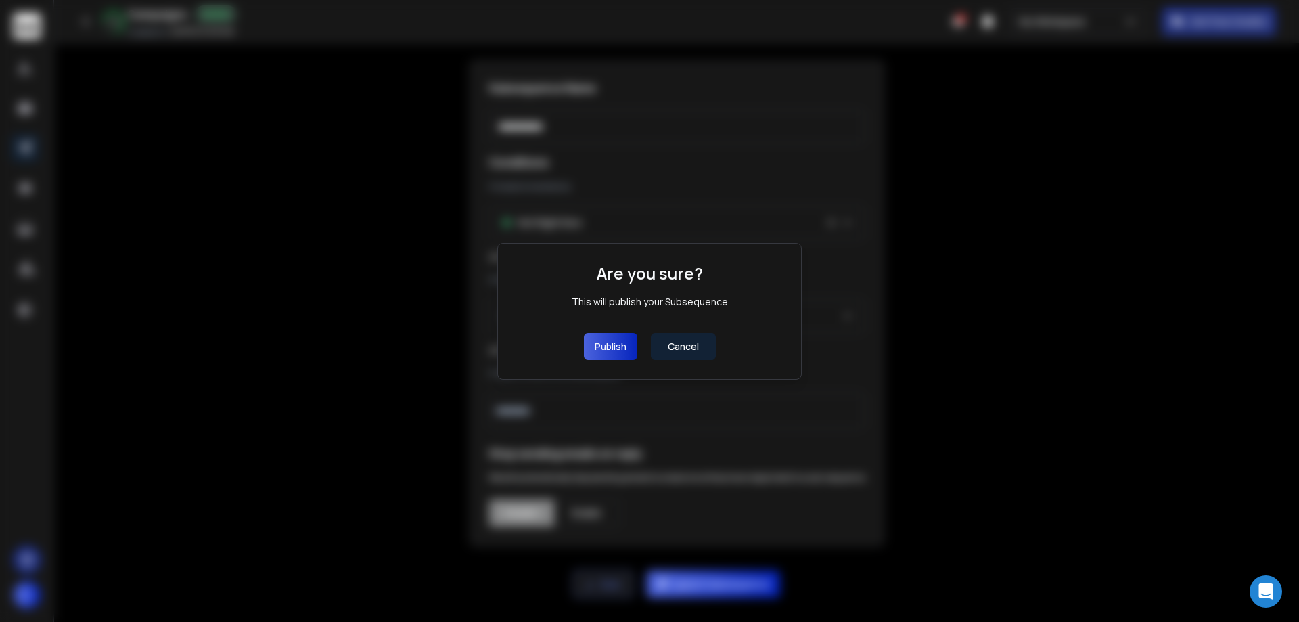
click at [616, 354] on button "Publish" at bounding box center [610, 346] width 53 height 27
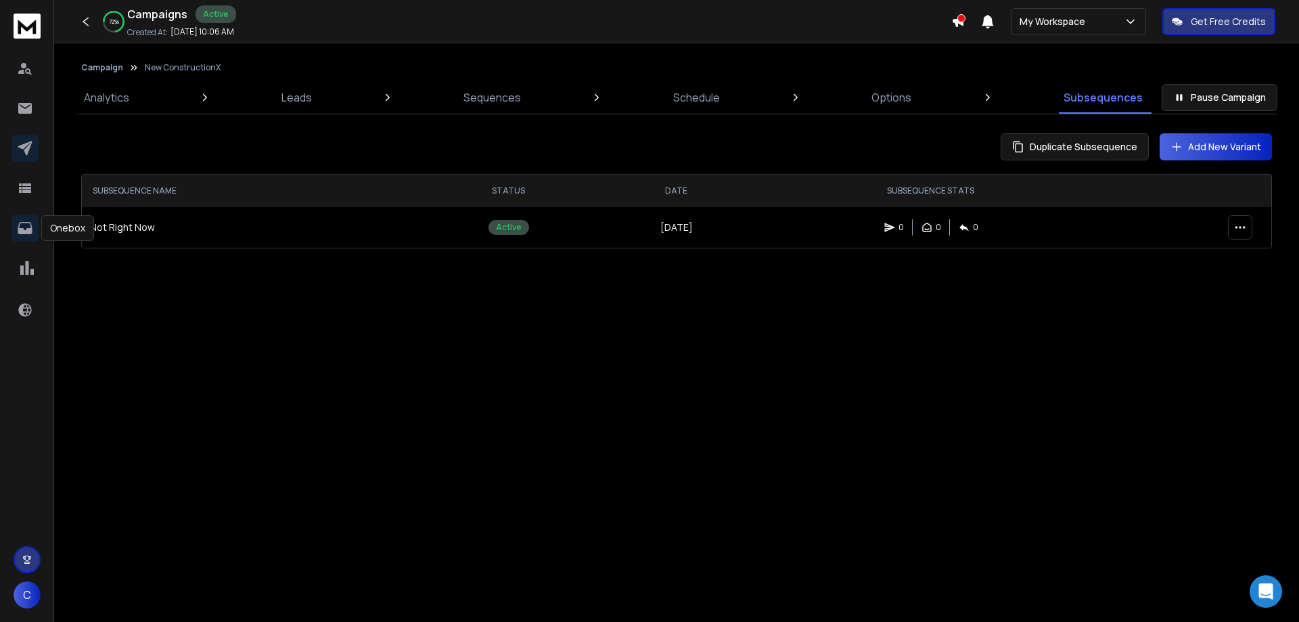
click at [24, 229] on icon at bounding box center [25, 228] width 16 height 16
